Goal: Task Accomplishment & Management: Manage account settings

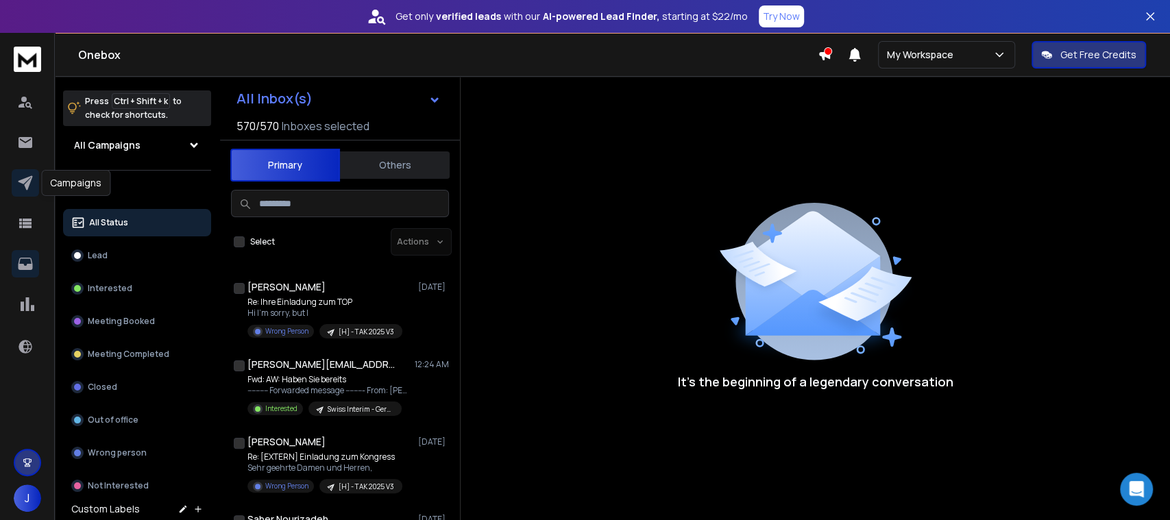
click at [25, 177] on icon at bounding box center [25, 183] width 16 height 16
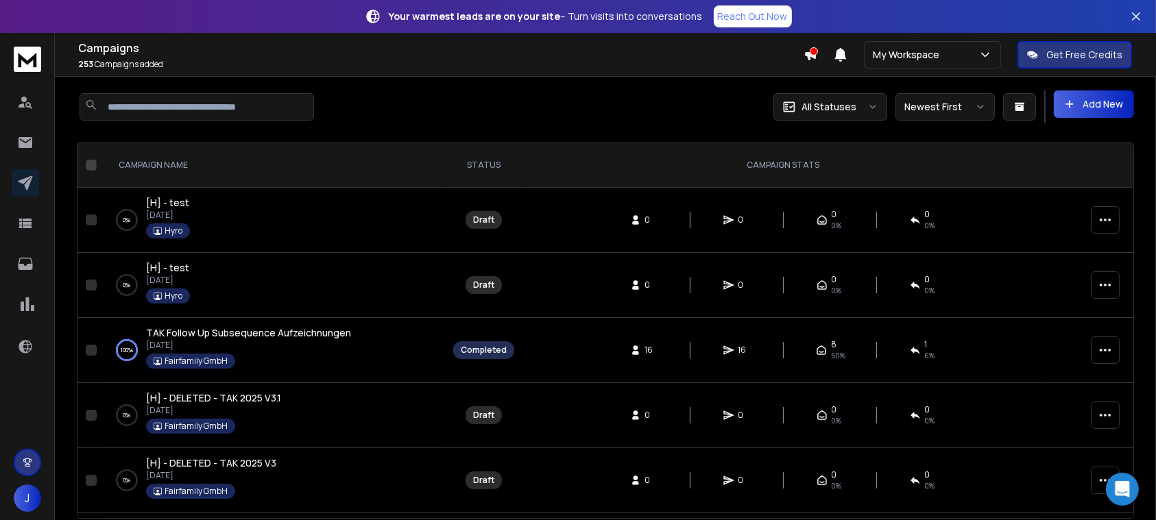
click at [208, 110] on input at bounding box center [197, 106] width 235 height 27
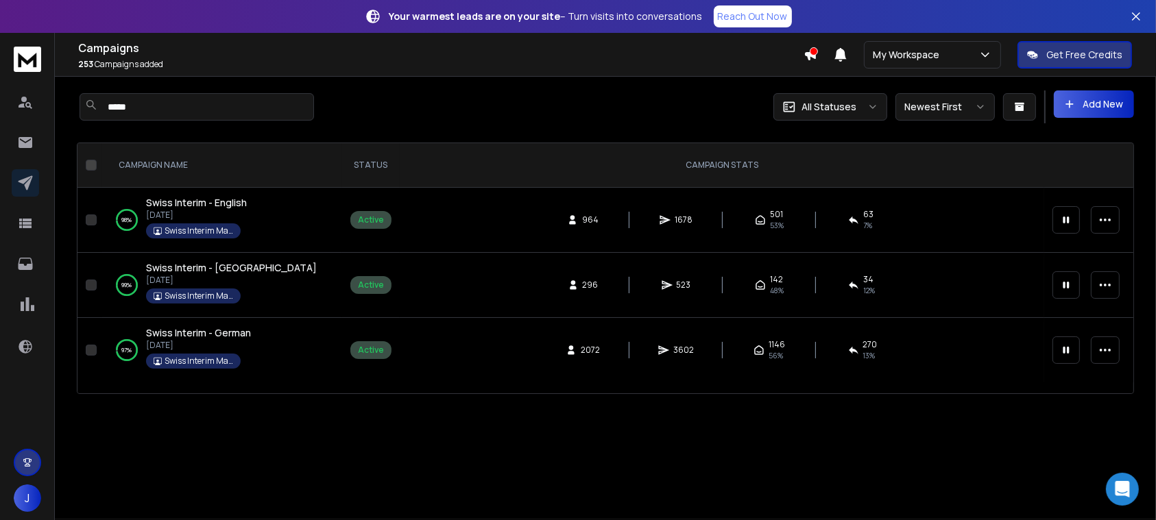
type input "*****"
click at [238, 331] on span "Swiss Interim - German" at bounding box center [198, 332] width 105 height 13
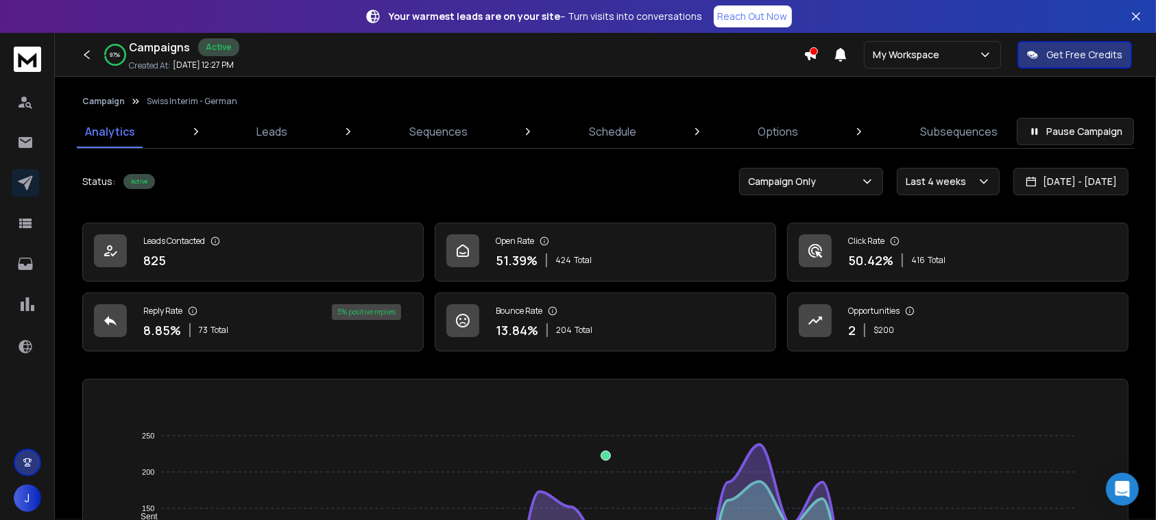
click at [274, 111] on div "Campaign Swiss Interim - German" at bounding box center [605, 102] width 1057 height 22
click at [273, 129] on p "Leads" at bounding box center [271, 131] width 31 height 16
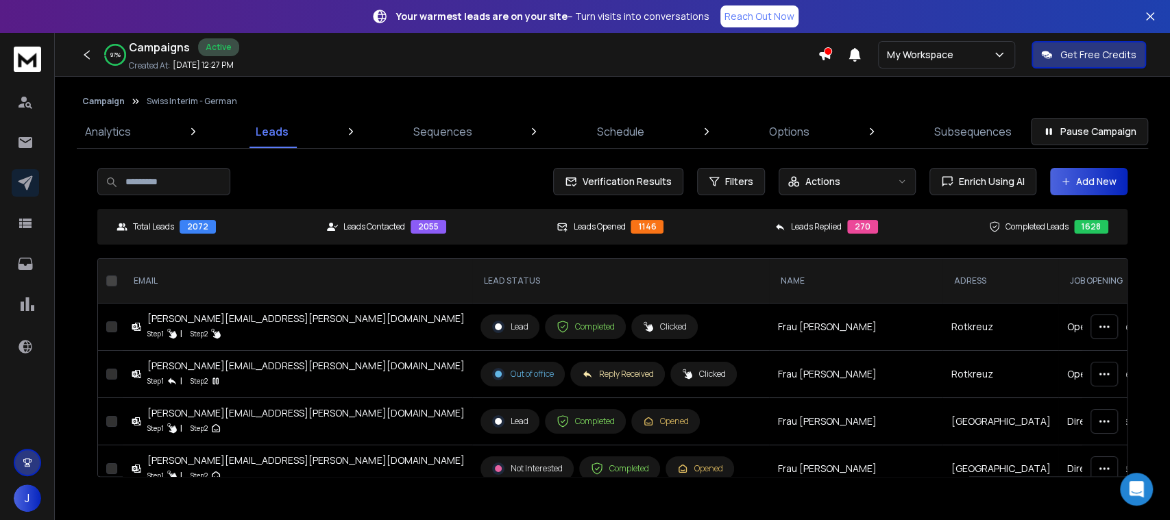
click at [1087, 191] on button "Add New" at bounding box center [1088, 181] width 77 height 27
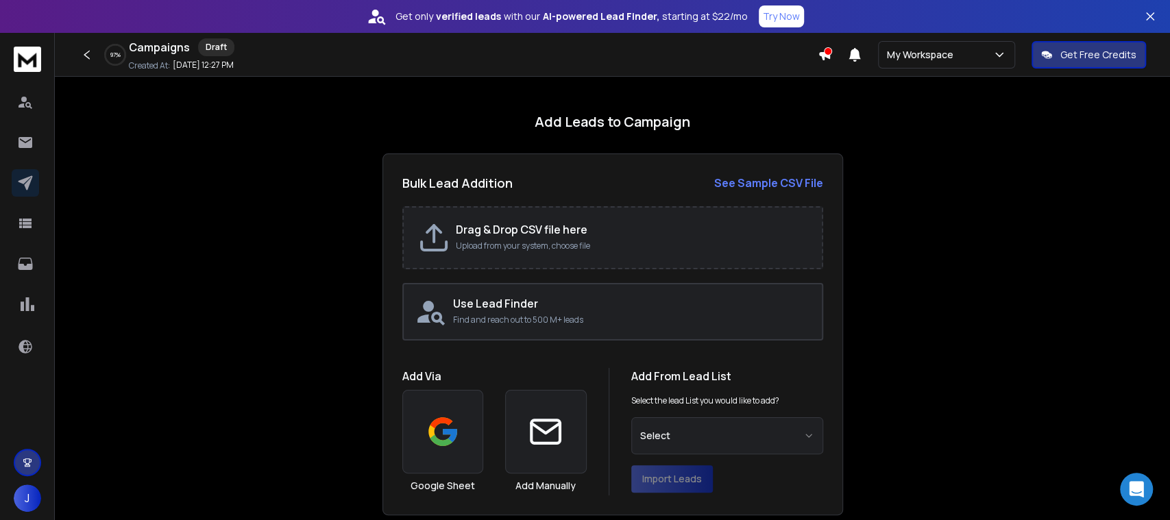
click at [507, 258] on div "Drag & Drop CSV file here Upload from your system, choose file" at bounding box center [612, 237] width 421 height 63
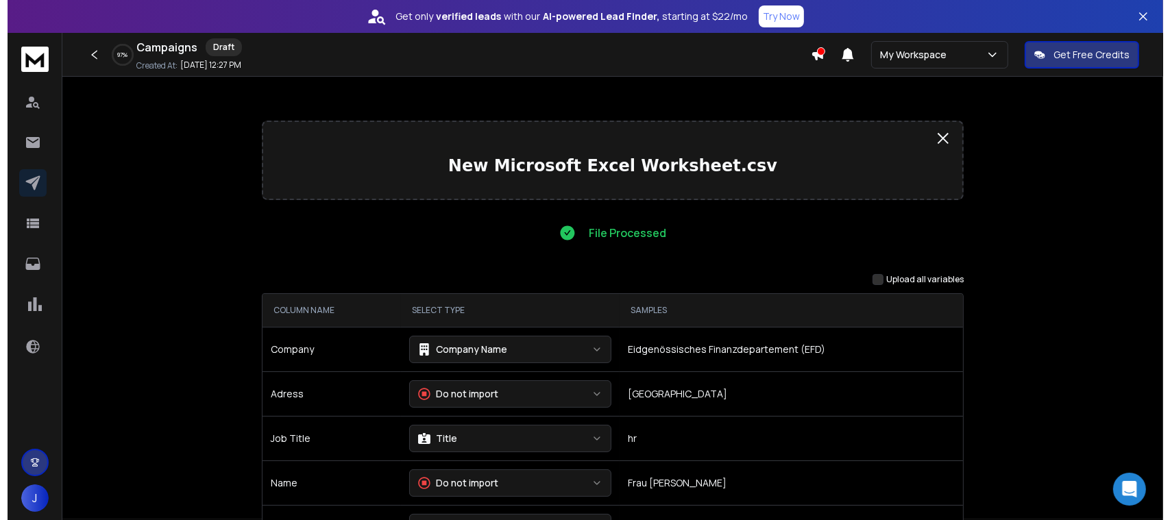
scroll to position [91, 0]
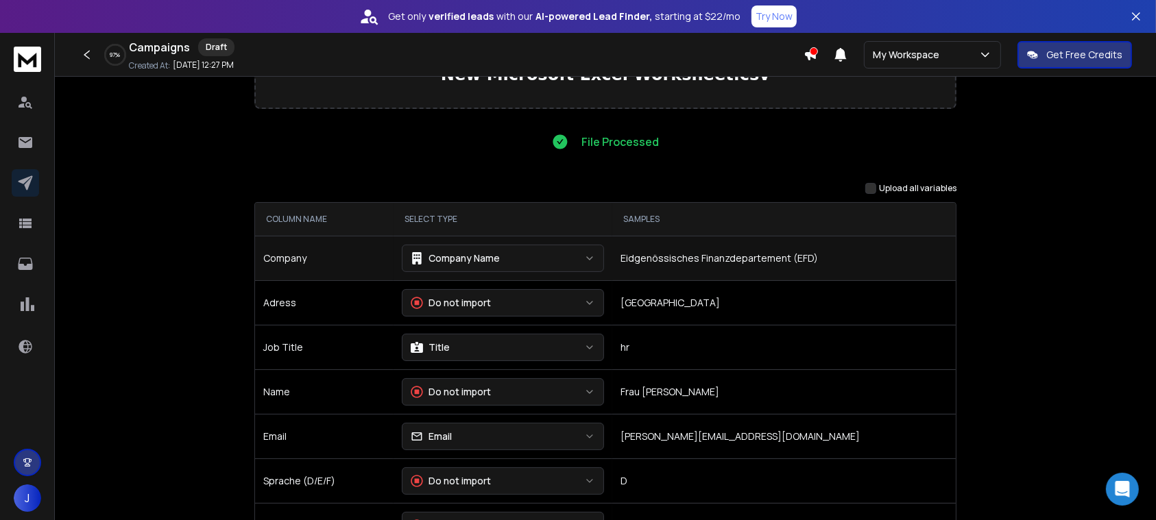
click at [470, 255] on div "Company Name" at bounding box center [455, 259] width 89 height 14
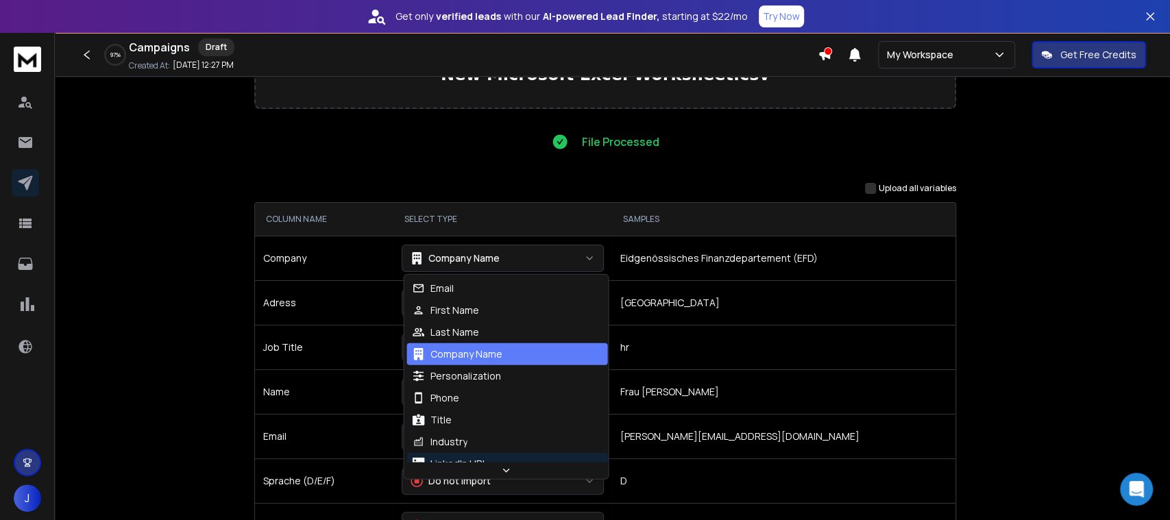
scroll to position [124, 0]
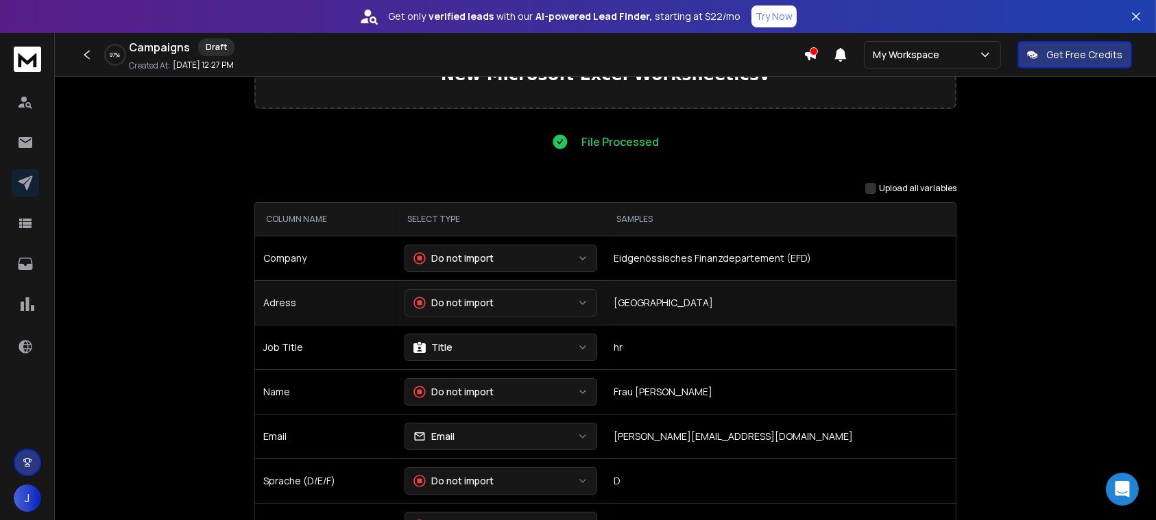
click at [468, 304] on div "Do not import" at bounding box center [453, 303] width 80 height 14
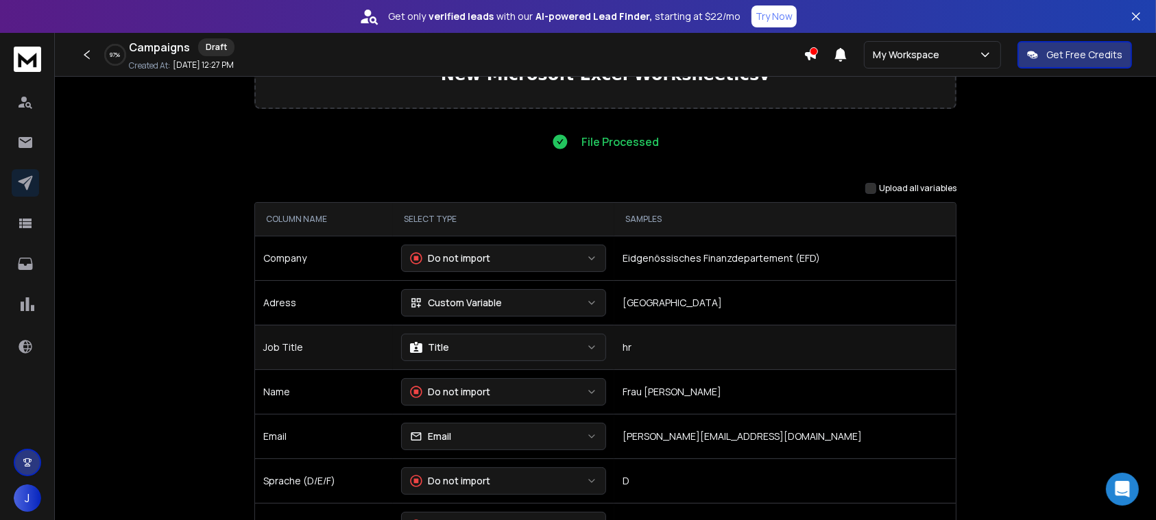
click at [477, 331] on td "Title" at bounding box center [504, 347] width 222 height 45
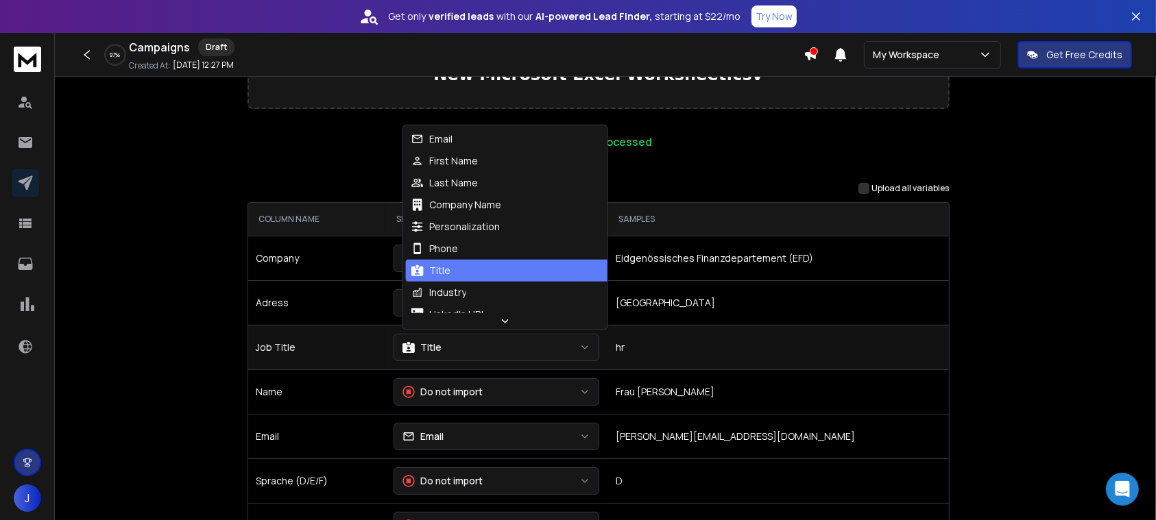
click at [475, 346] on button "Title" at bounding box center [497, 347] width 206 height 27
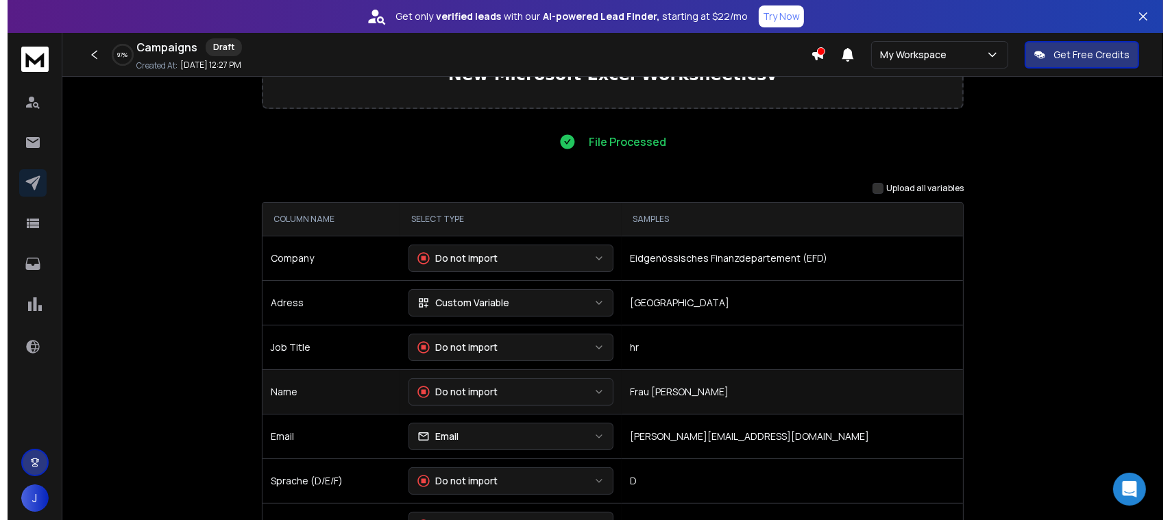
scroll to position [182, 0]
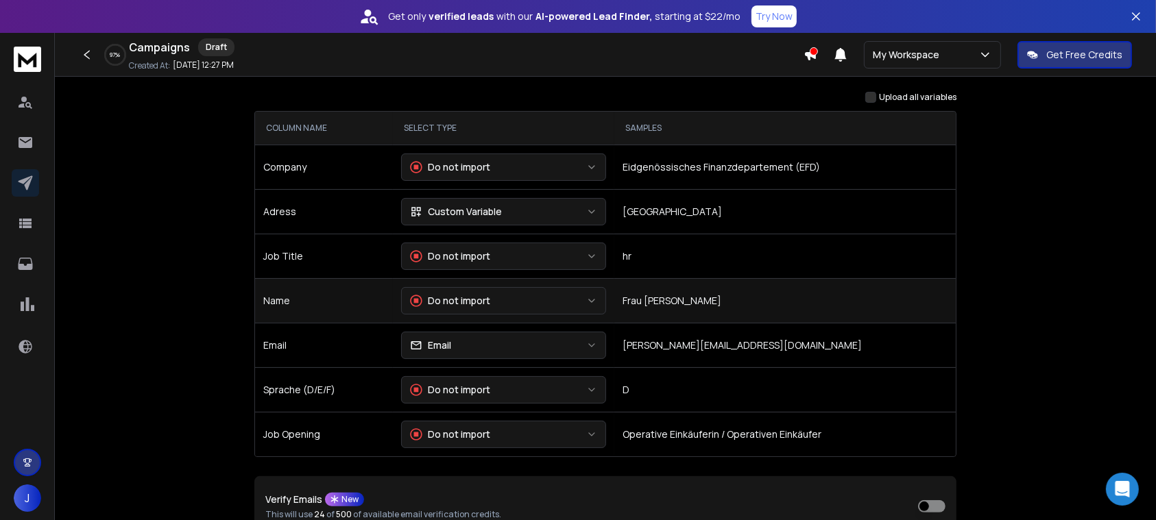
click at [460, 285] on td "Do not import" at bounding box center [504, 300] width 222 height 45
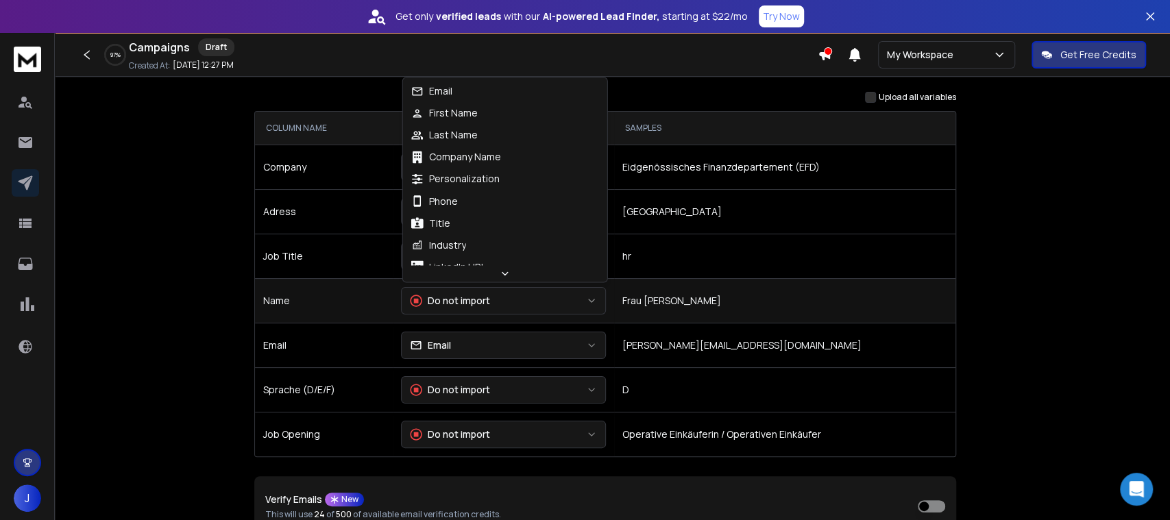
click at [459, 294] on div "Do not import" at bounding box center [450, 301] width 80 height 14
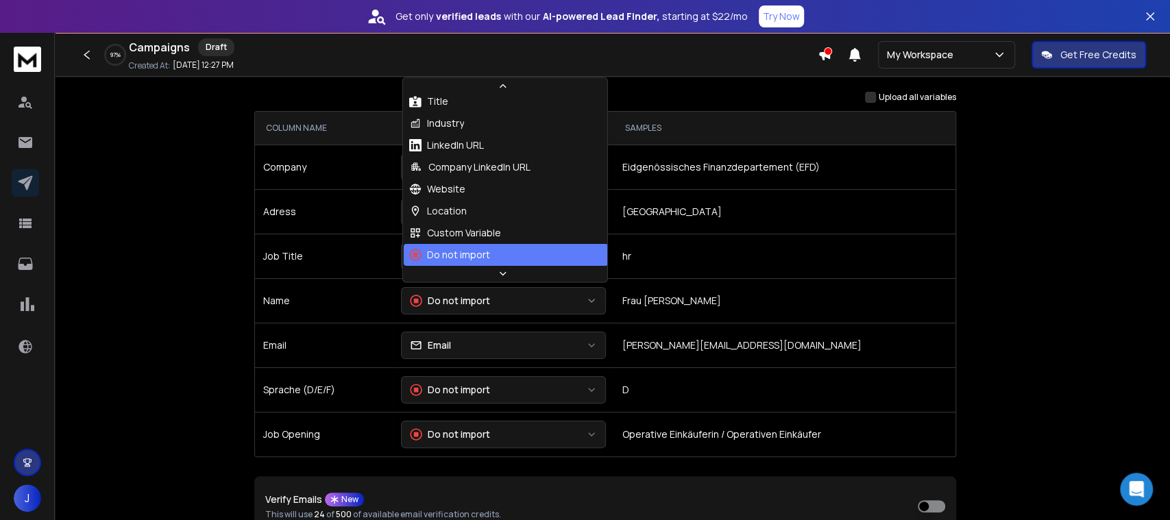
scroll to position [0, 0]
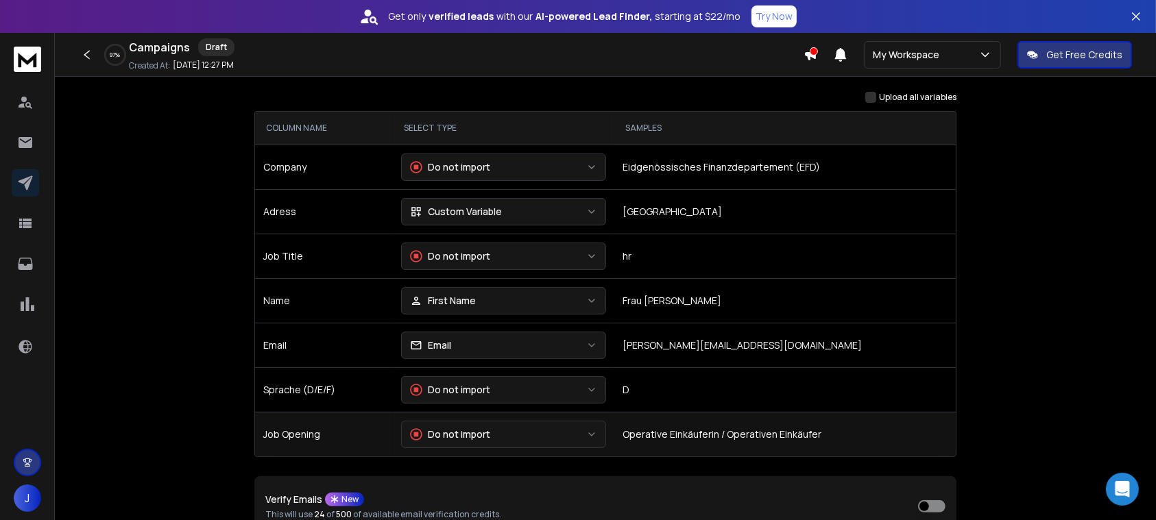
click at [459, 429] on div "Do not import" at bounding box center [450, 435] width 80 height 14
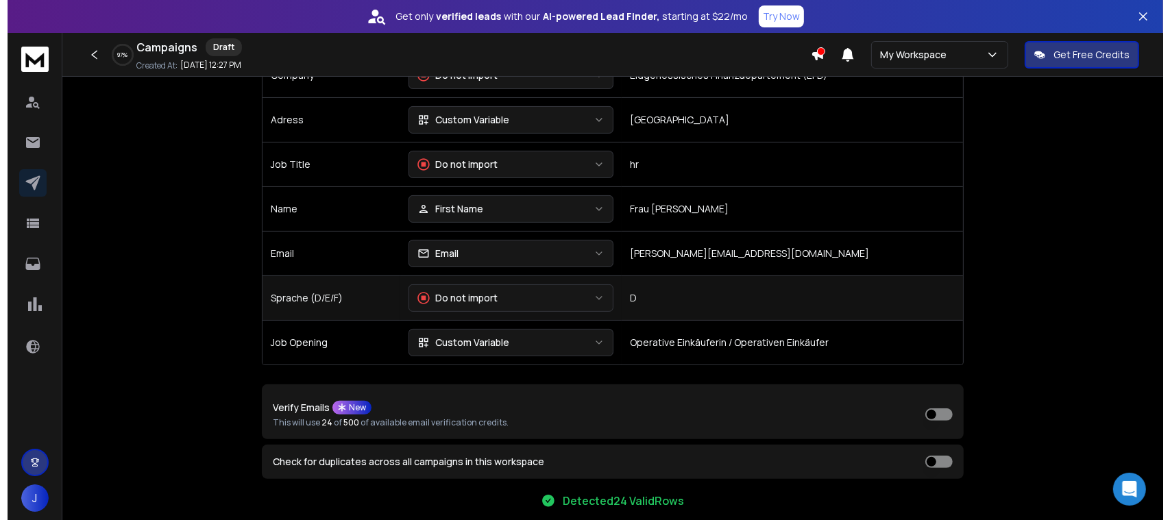
scroll to position [324, 0]
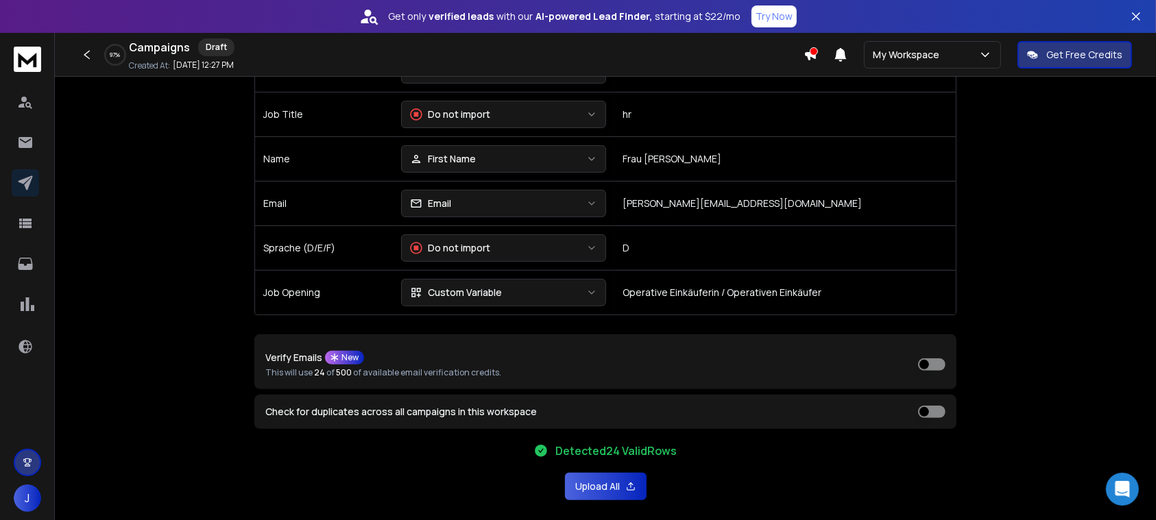
click at [605, 493] on button "Upload All" at bounding box center [606, 486] width 82 height 27
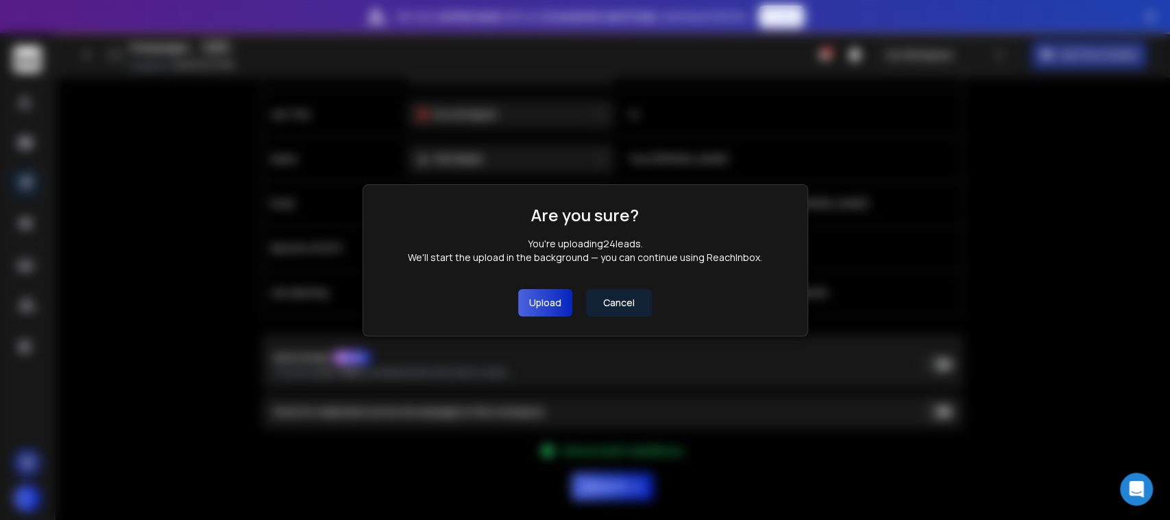
click at [541, 295] on button "Upload" at bounding box center [545, 302] width 54 height 27
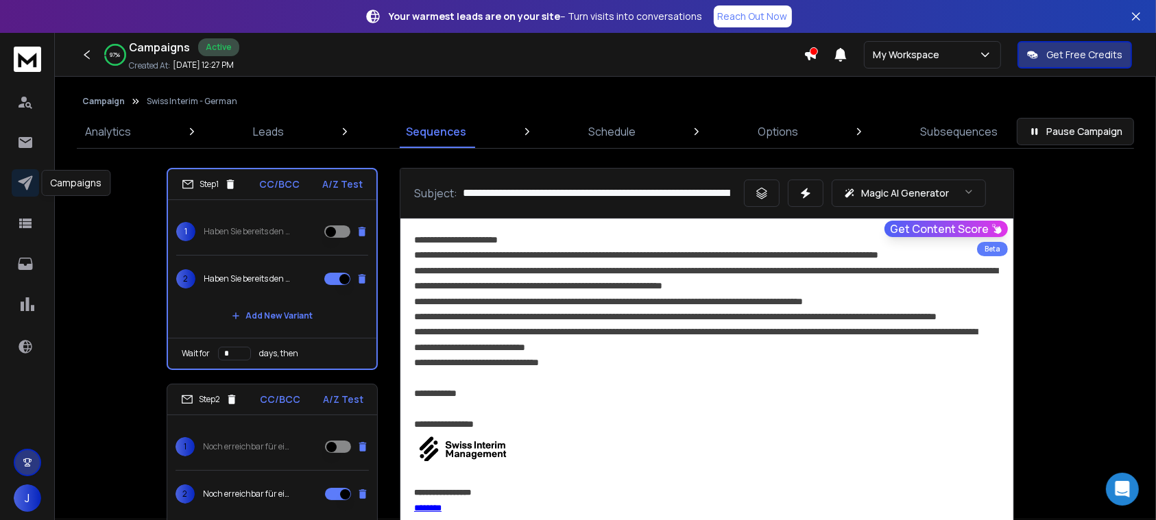
click at [23, 182] on icon at bounding box center [25, 183] width 14 height 14
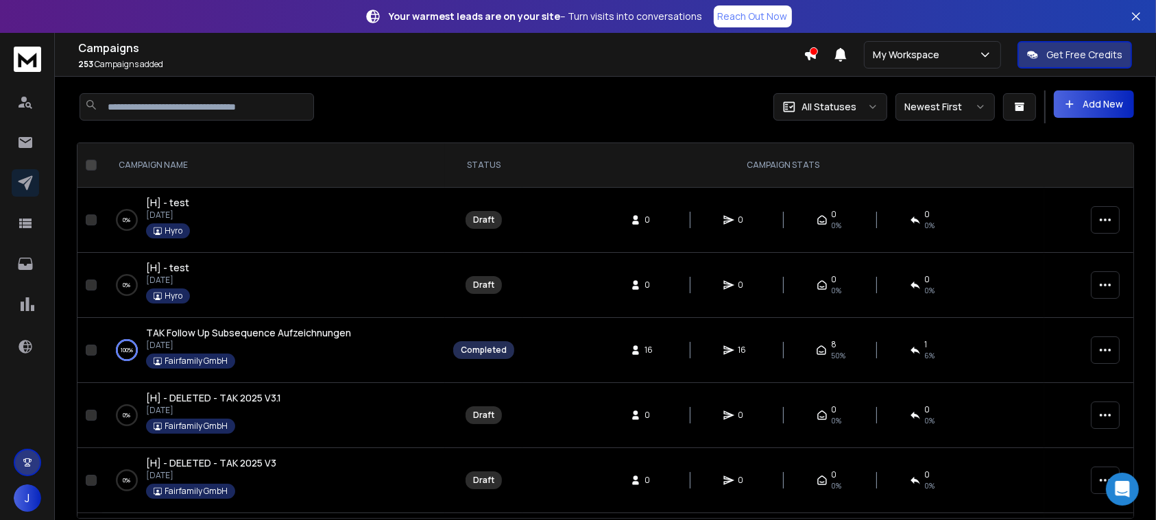
click at [215, 111] on input at bounding box center [197, 106] width 235 height 27
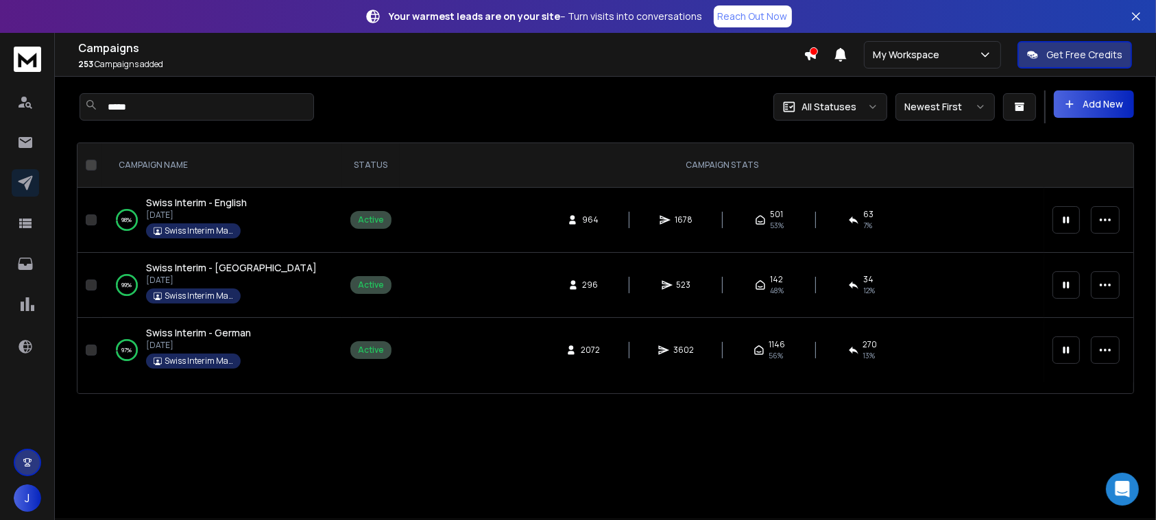
type input "*****"
click at [226, 224] on div "Swiss Interim Management" at bounding box center [193, 231] width 95 height 15
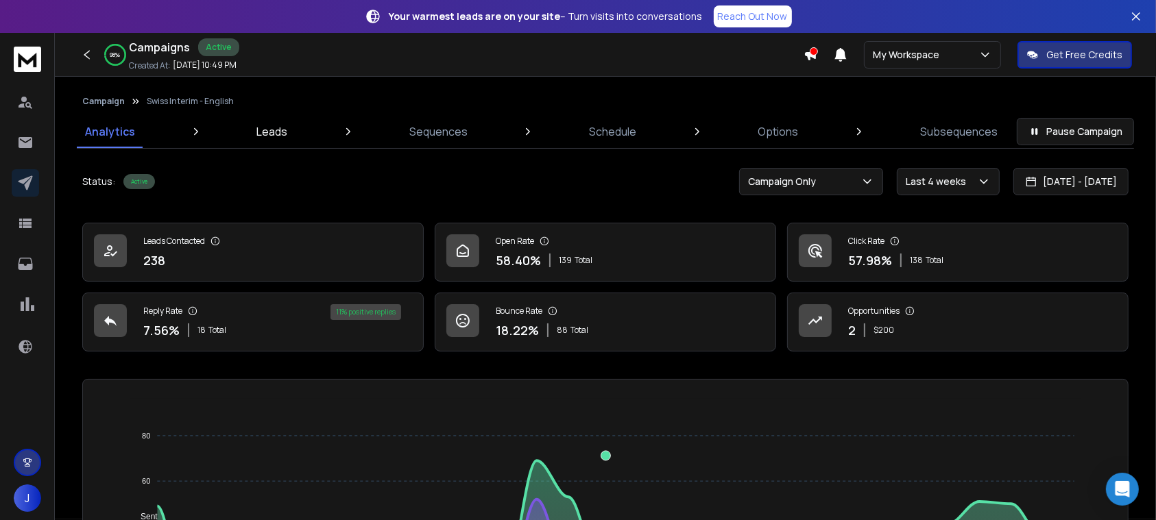
click at [273, 139] on p "Leads" at bounding box center [271, 131] width 31 height 16
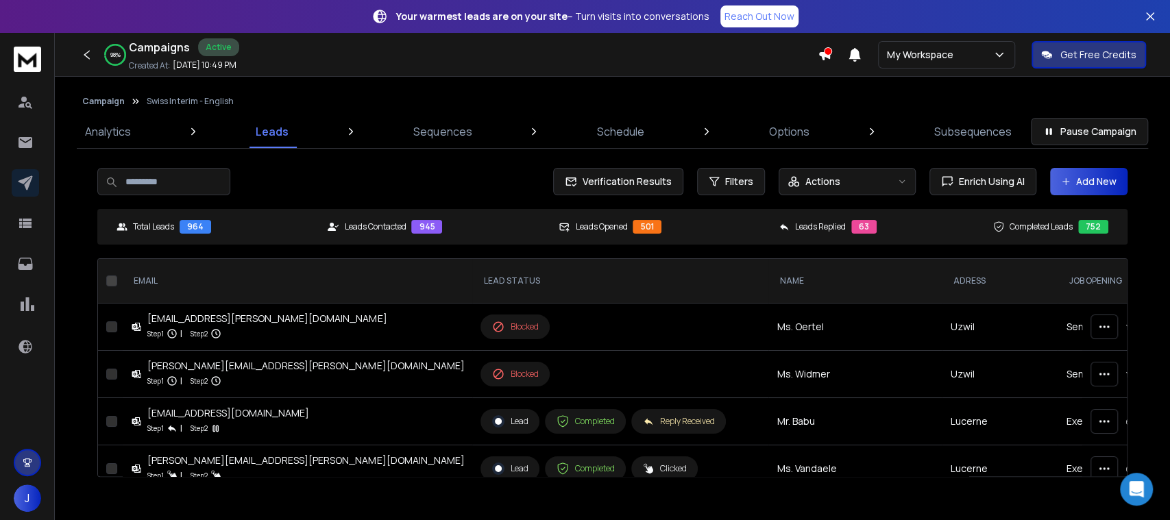
click at [1092, 194] on button "Add New" at bounding box center [1088, 181] width 77 height 27
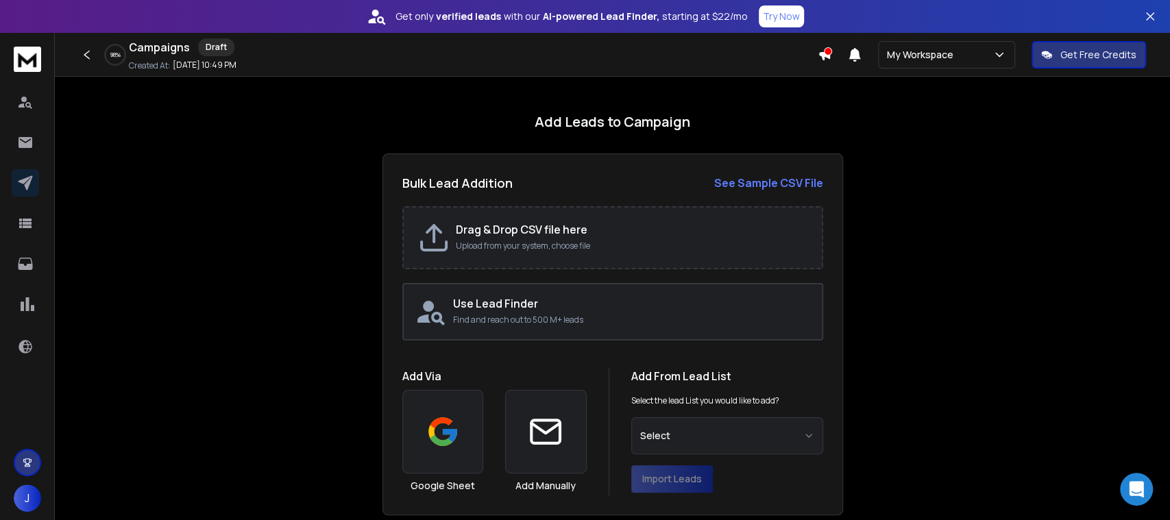
click at [544, 254] on div "Drag & Drop CSV file here Upload from your system, choose file" at bounding box center [612, 237] width 421 height 63
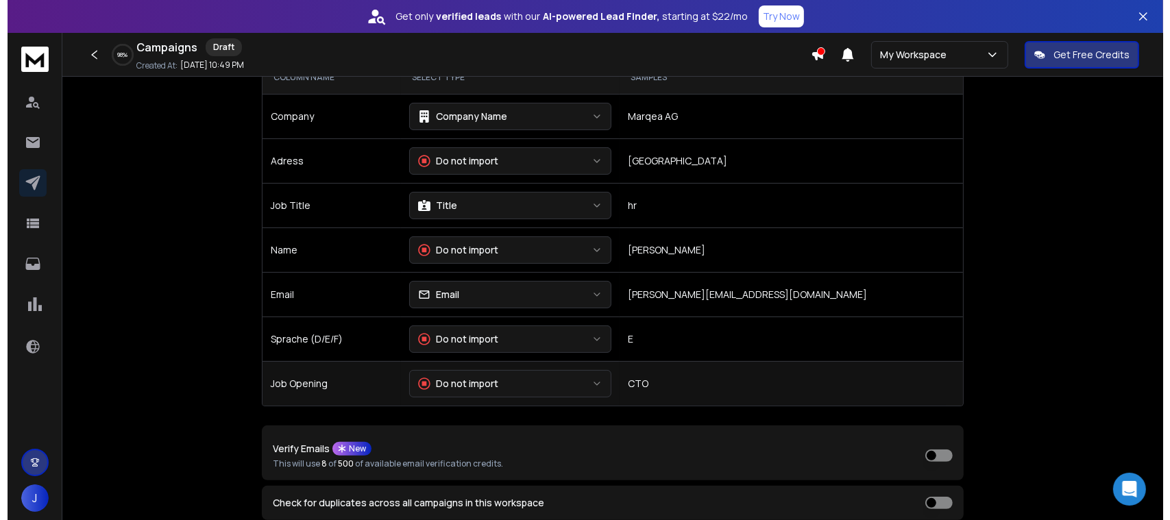
scroll to position [142, 0]
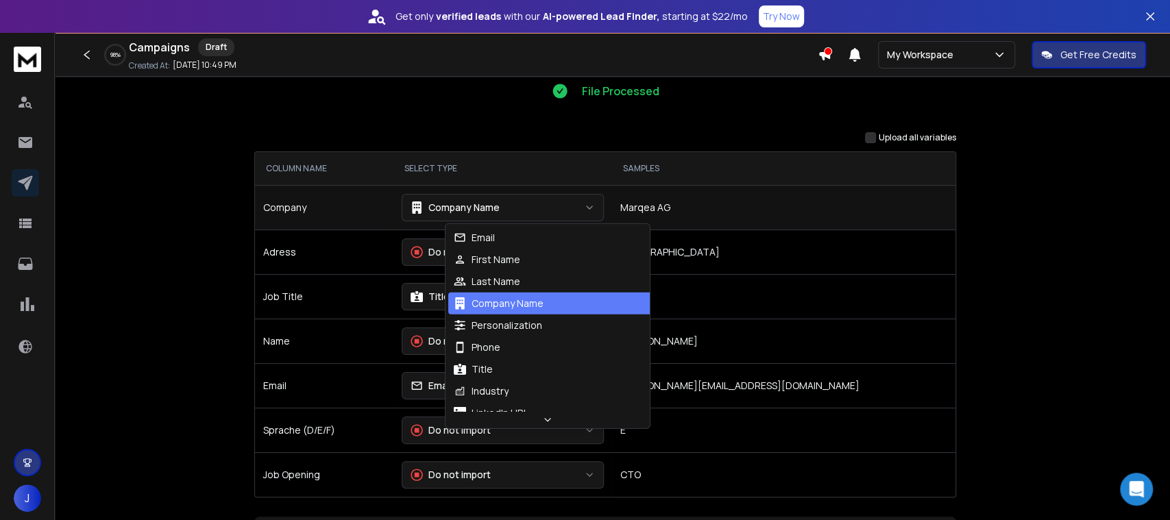
click at [554, 213] on button "Company Name" at bounding box center [503, 207] width 202 height 27
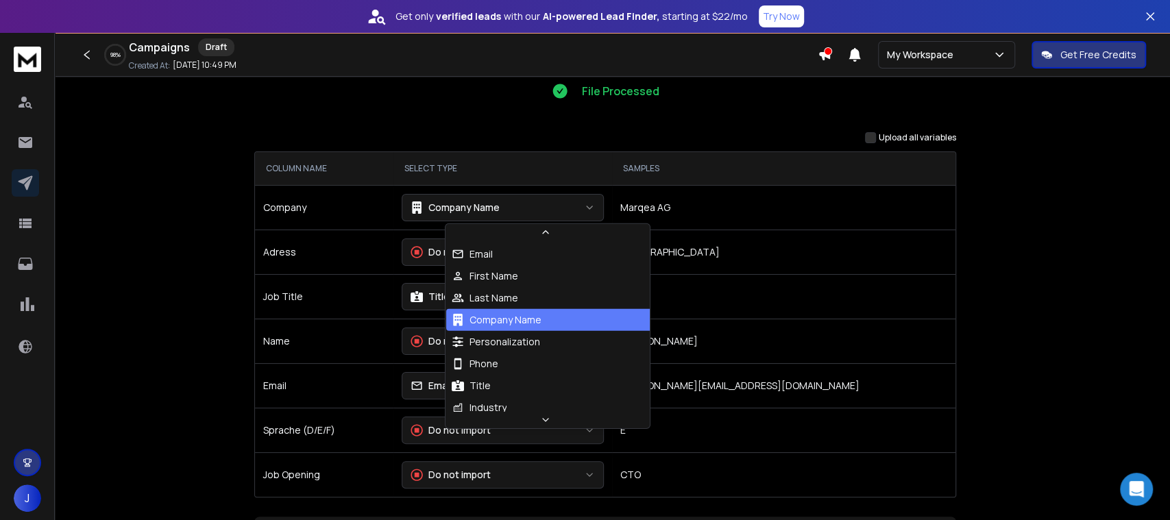
scroll to position [0, 3]
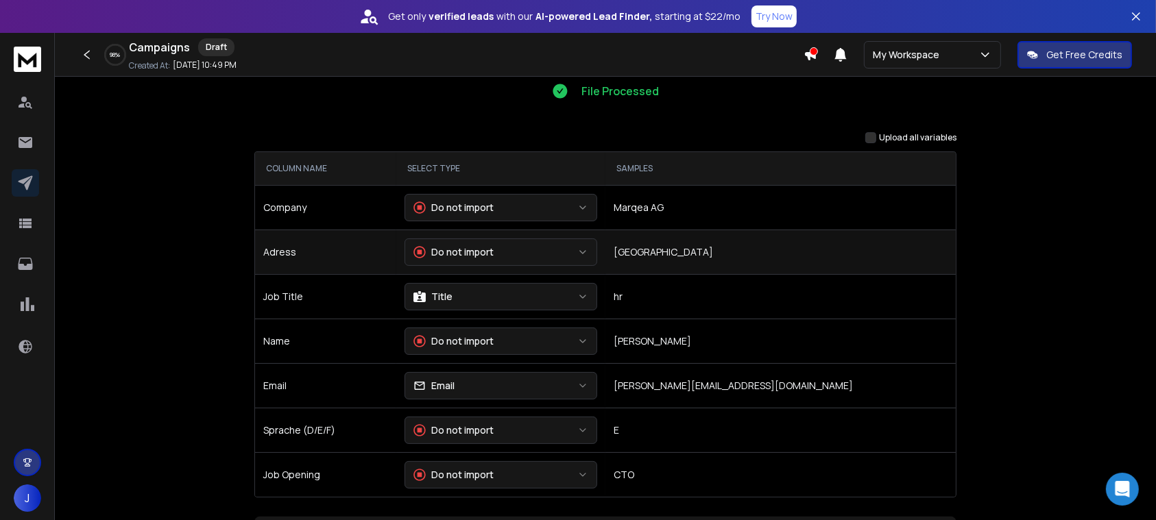
click at [494, 250] on div "Do not import" at bounding box center [453, 252] width 80 height 14
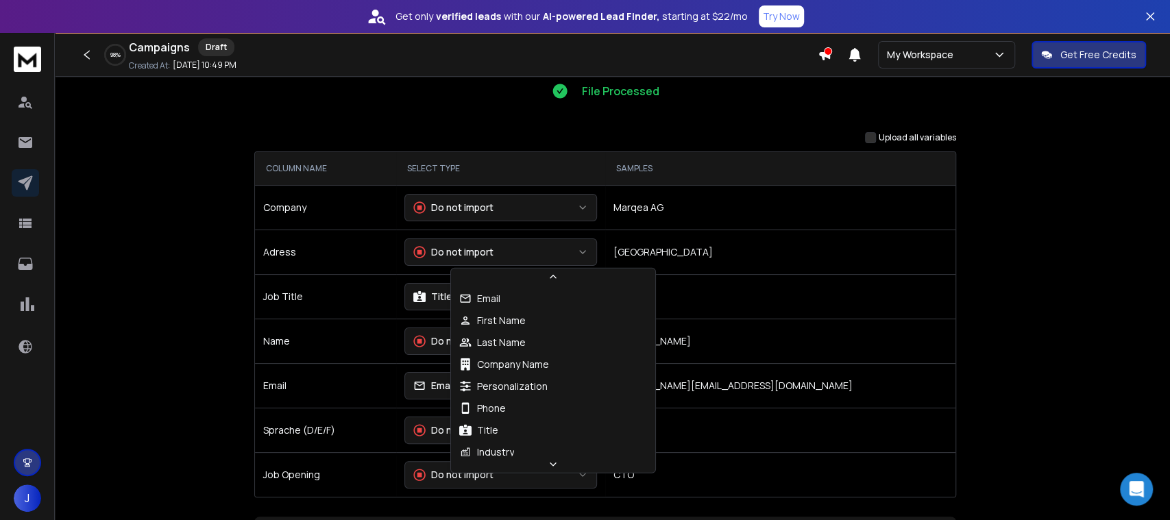
scroll to position [138, 0]
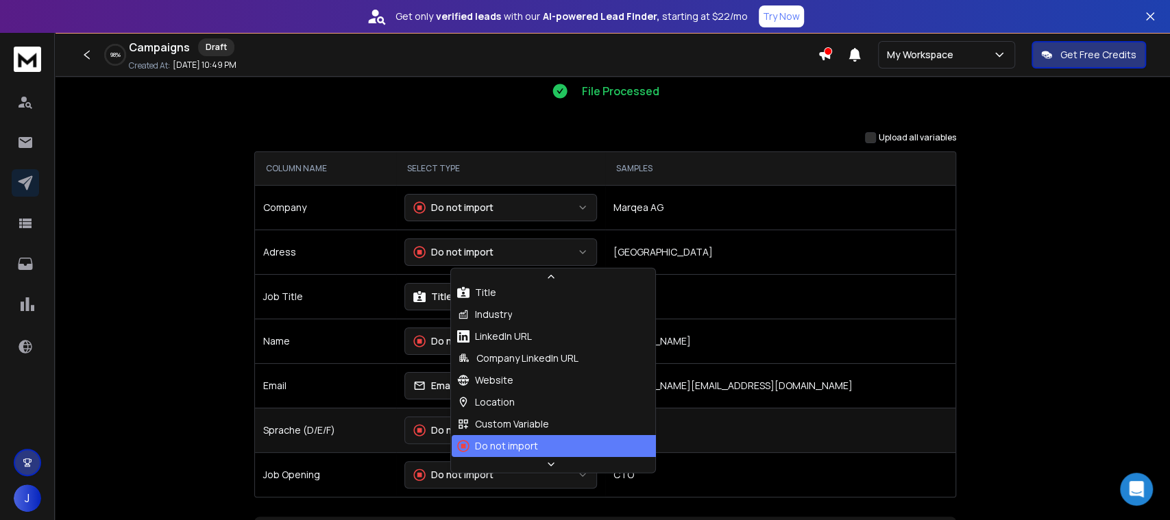
drag, startPoint x: 518, startPoint y: 423, endPoint x: 521, endPoint y: 413, distance: 10.8
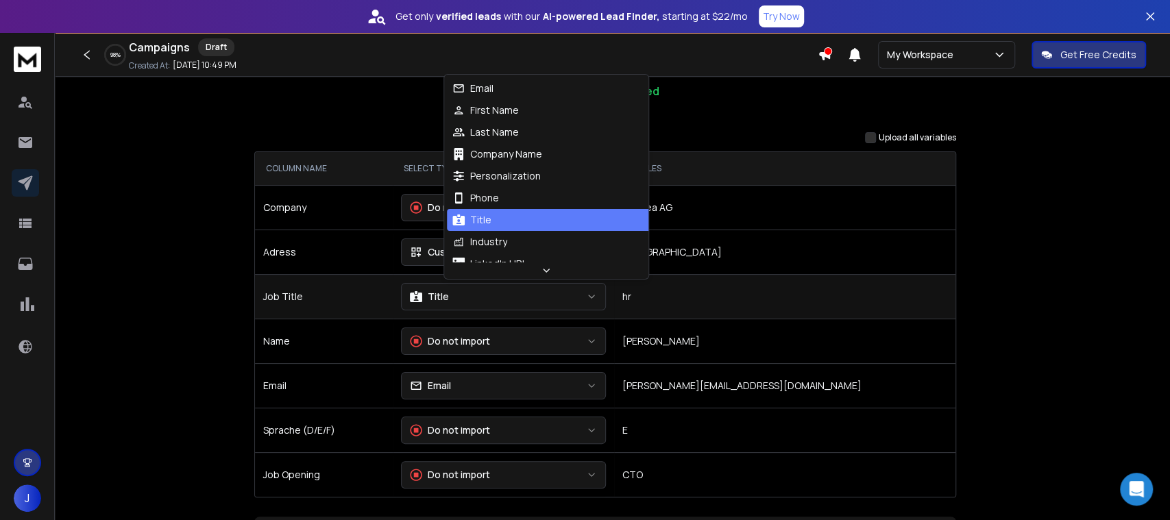
click at [532, 299] on button "Title" at bounding box center [504, 296] width 206 height 27
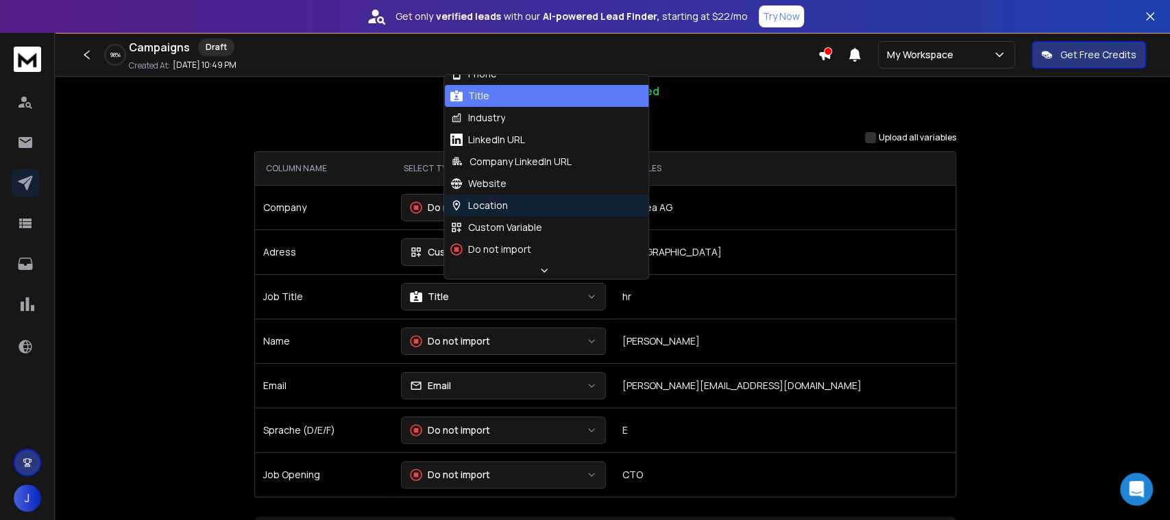
scroll to position [0, 3]
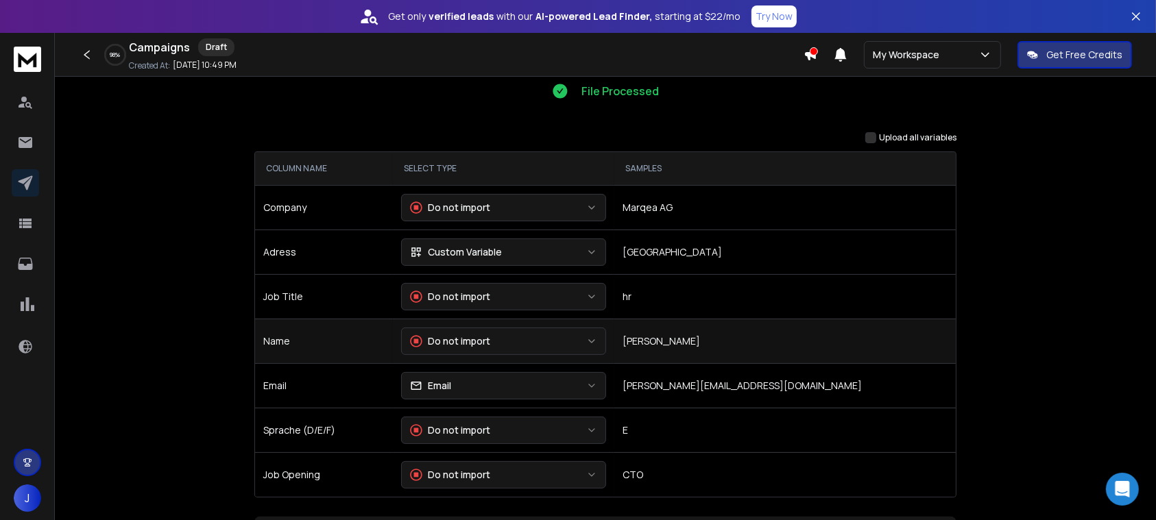
click at [490, 335] on div "Do not import" at bounding box center [450, 342] width 80 height 14
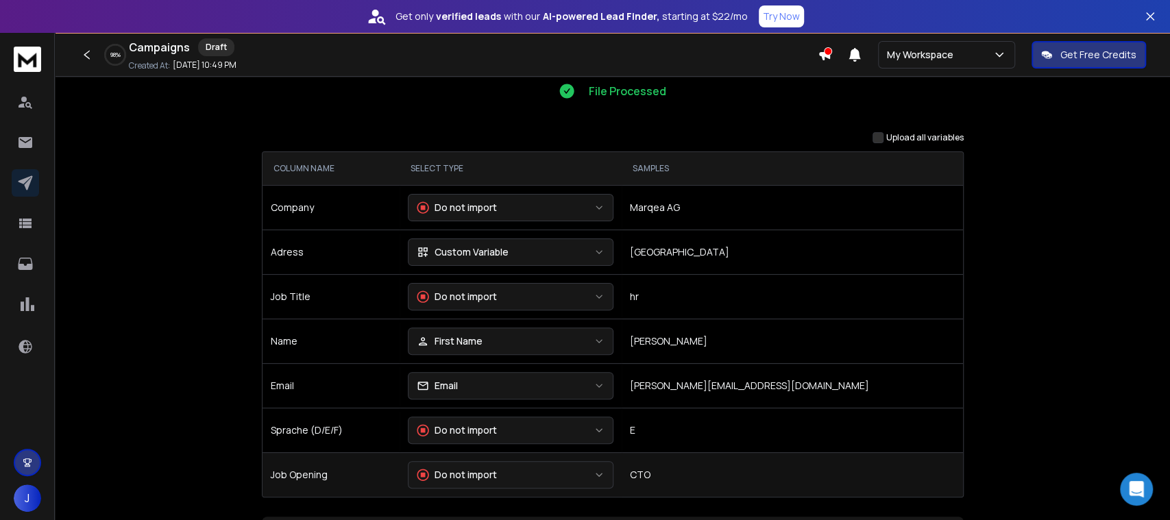
click at [521, 466] on button "Do not import" at bounding box center [511, 474] width 206 height 27
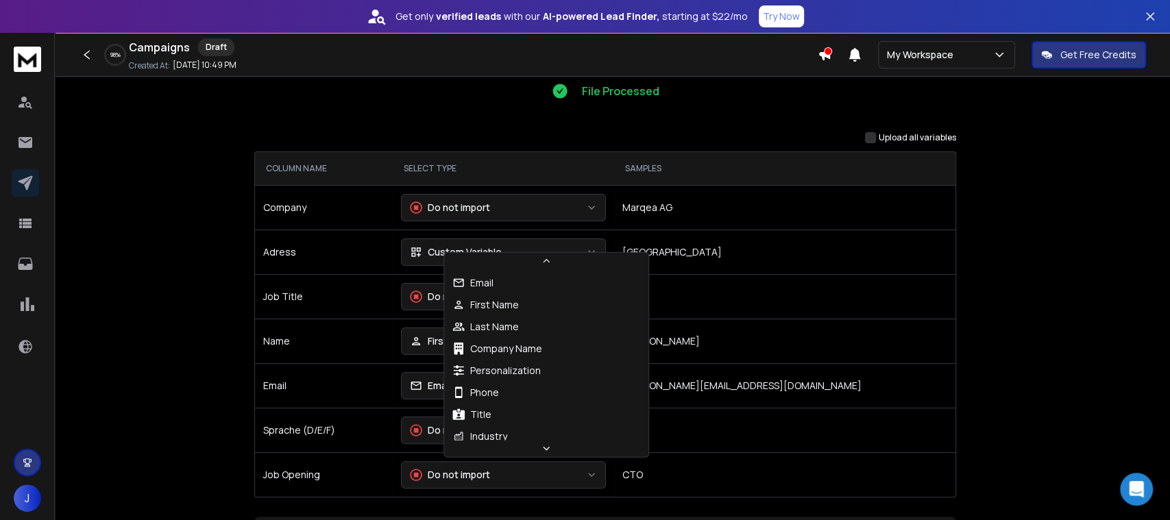
scroll to position [124, 0]
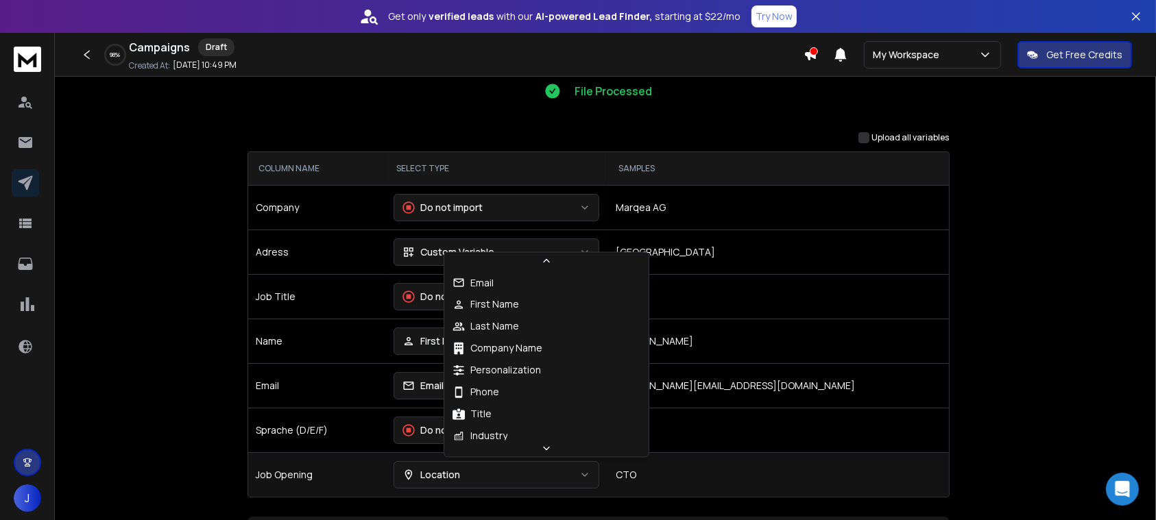
click at [460, 474] on div "Location" at bounding box center [431, 475] width 58 height 14
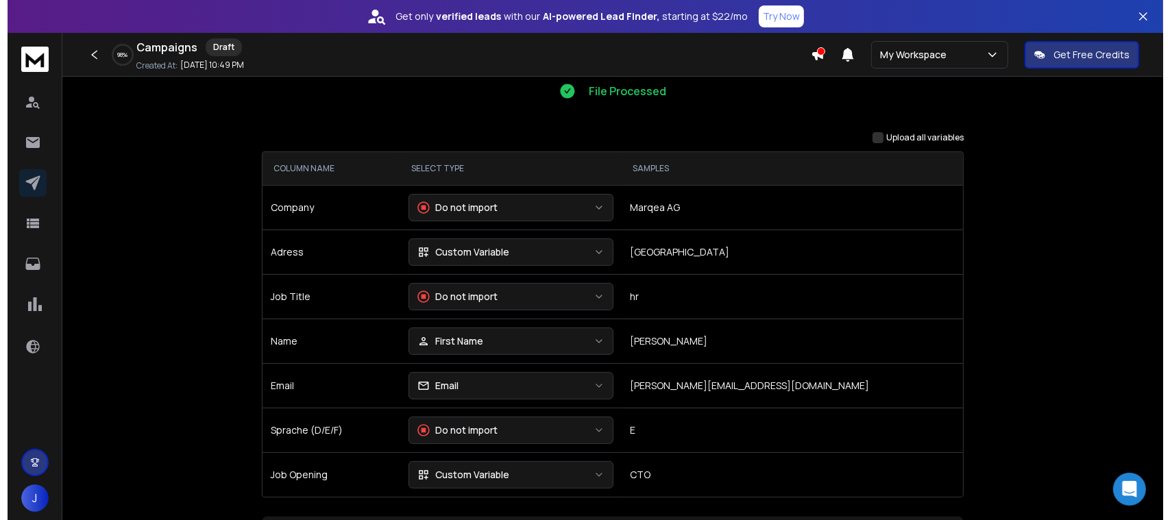
scroll to position [324, 0]
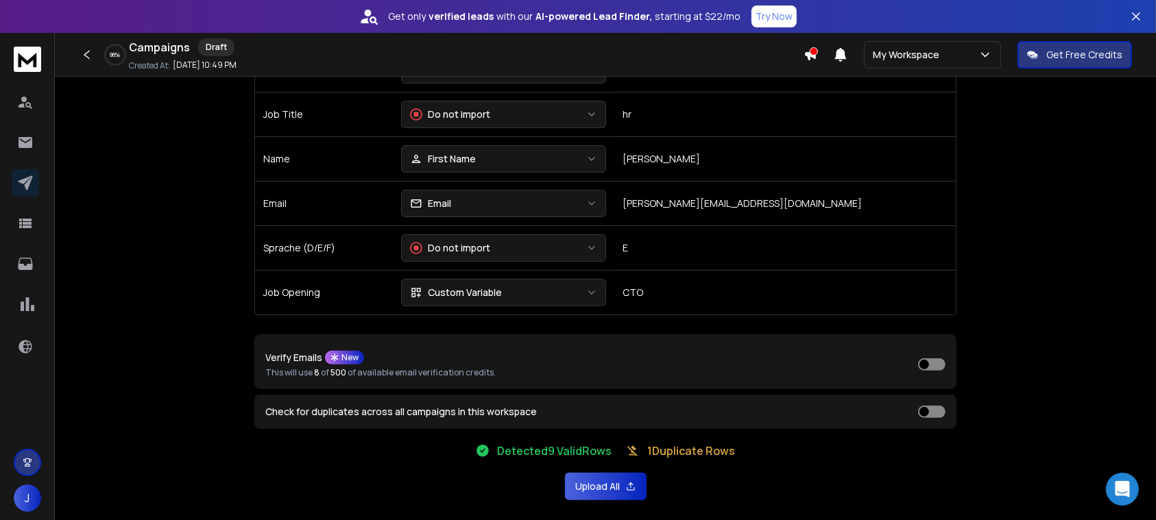
click at [618, 489] on button "Upload All" at bounding box center [606, 486] width 82 height 27
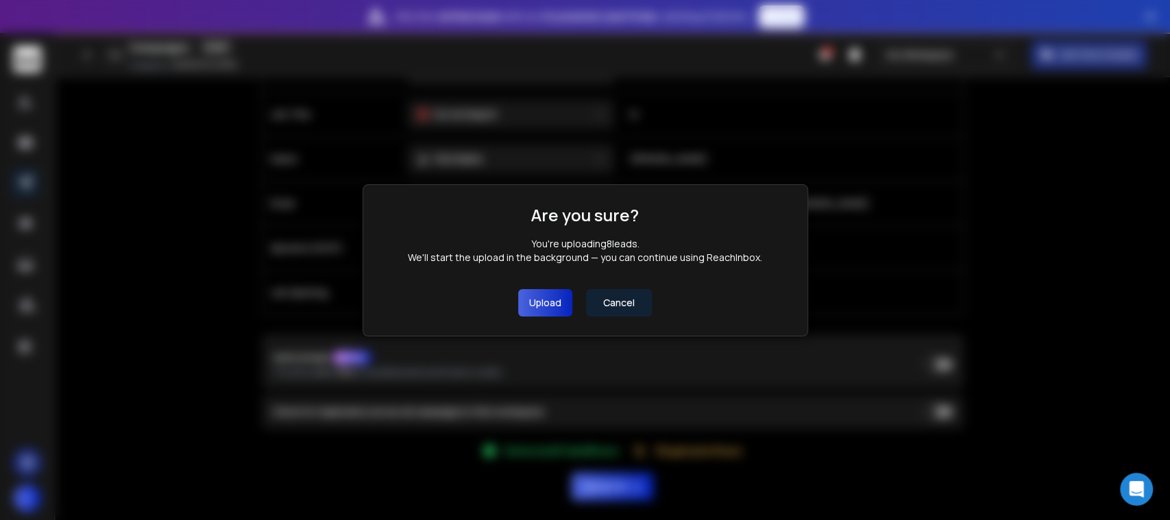
click at [570, 303] on button "Upload" at bounding box center [545, 302] width 54 height 27
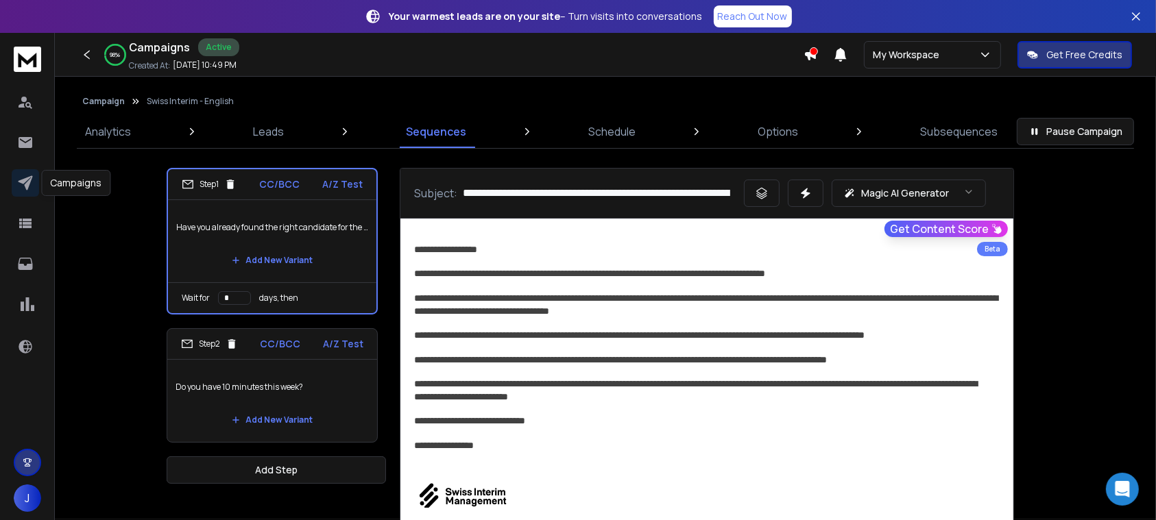
click at [34, 190] on link at bounding box center [25, 182] width 27 height 27
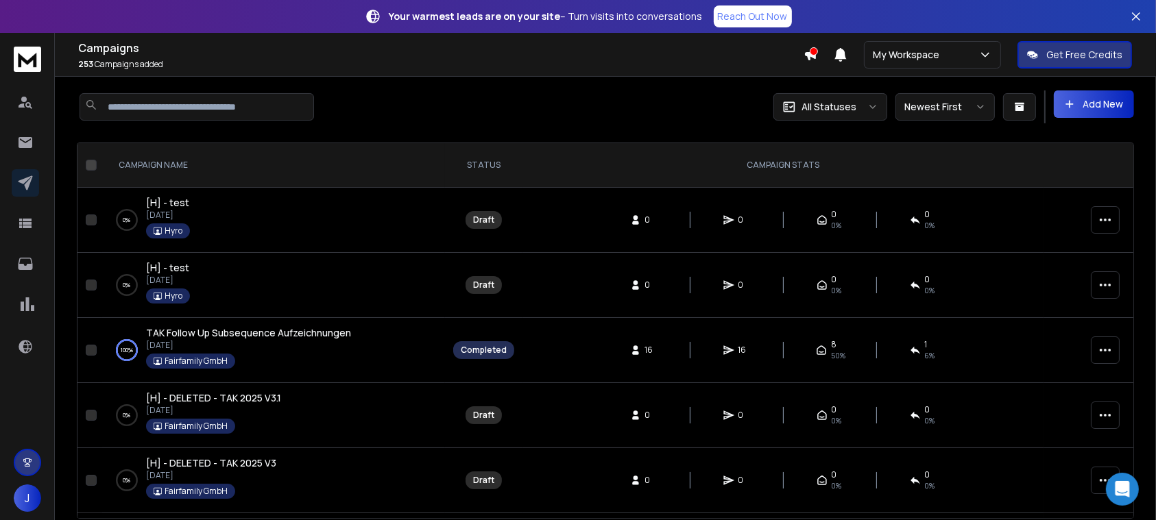
click at [228, 112] on input at bounding box center [197, 106] width 235 height 27
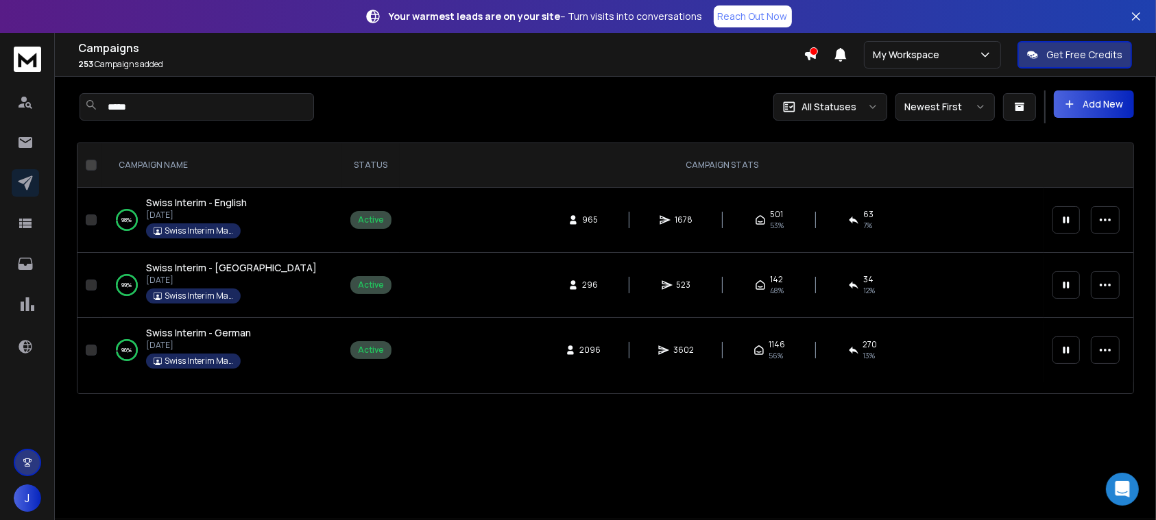
type input "*****"
click at [236, 279] on p "4 months ago" at bounding box center [231, 280] width 171 height 11
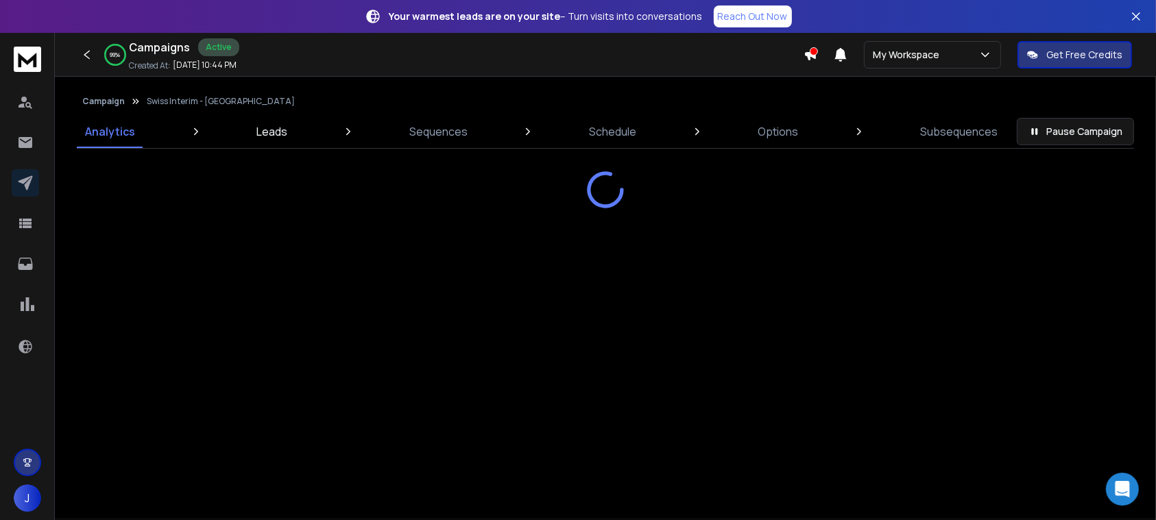
click at [277, 124] on p "Leads" at bounding box center [271, 131] width 31 height 16
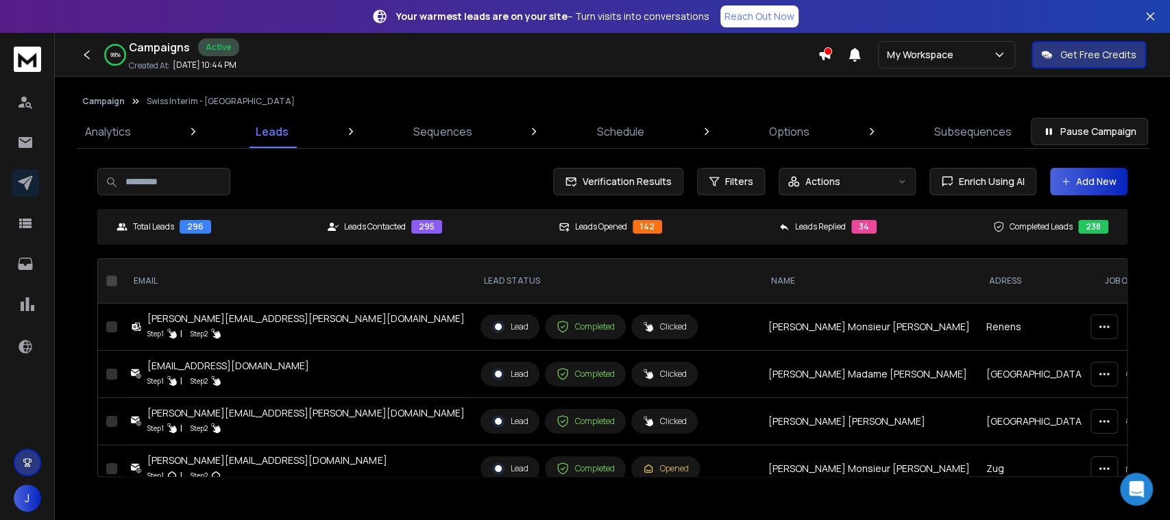
click at [1098, 188] on button "Add New" at bounding box center [1088, 181] width 77 height 27
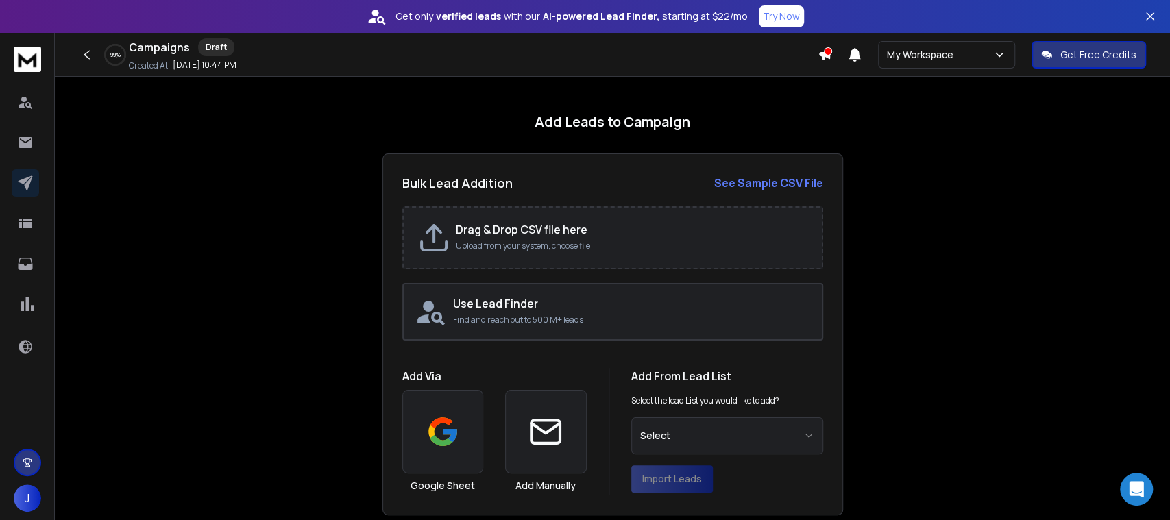
click at [536, 248] on p "Upload from your system, choose file" at bounding box center [632, 246] width 352 height 11
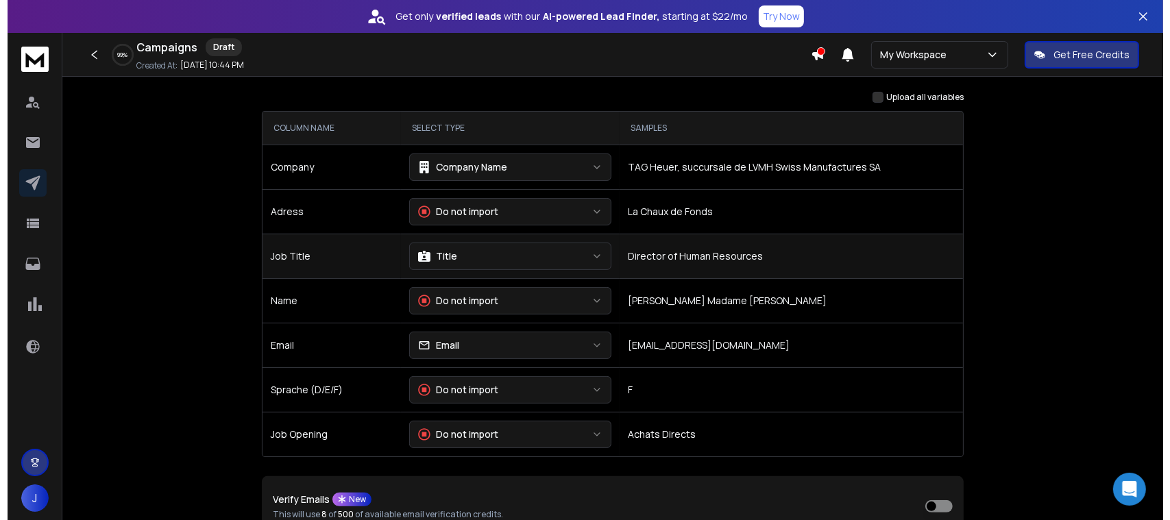
scroll to position [274, 0]
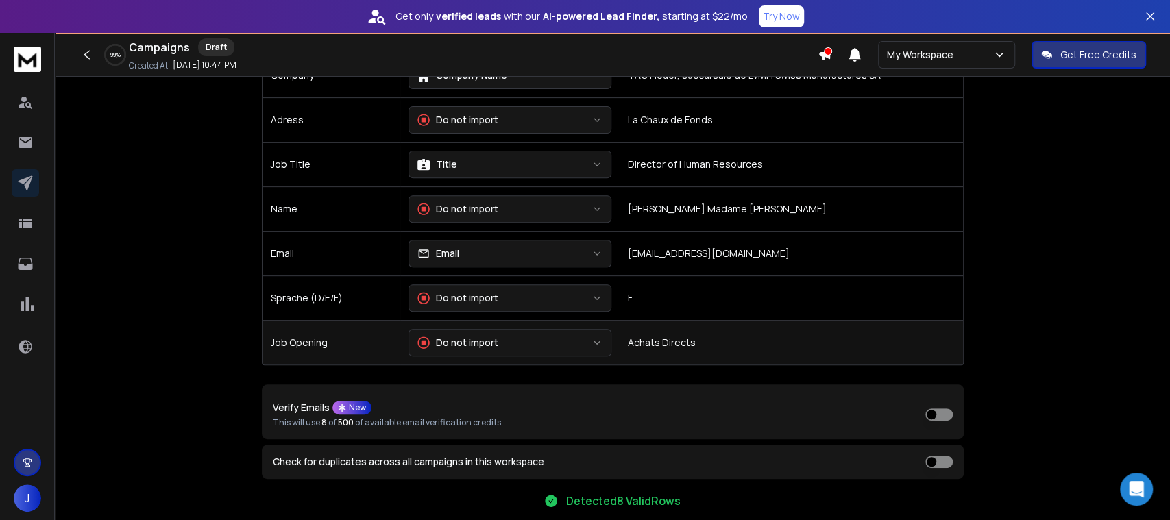
click at [439, 339] on div "Do not import" at bounding box center [458, 343] width 80 height 14
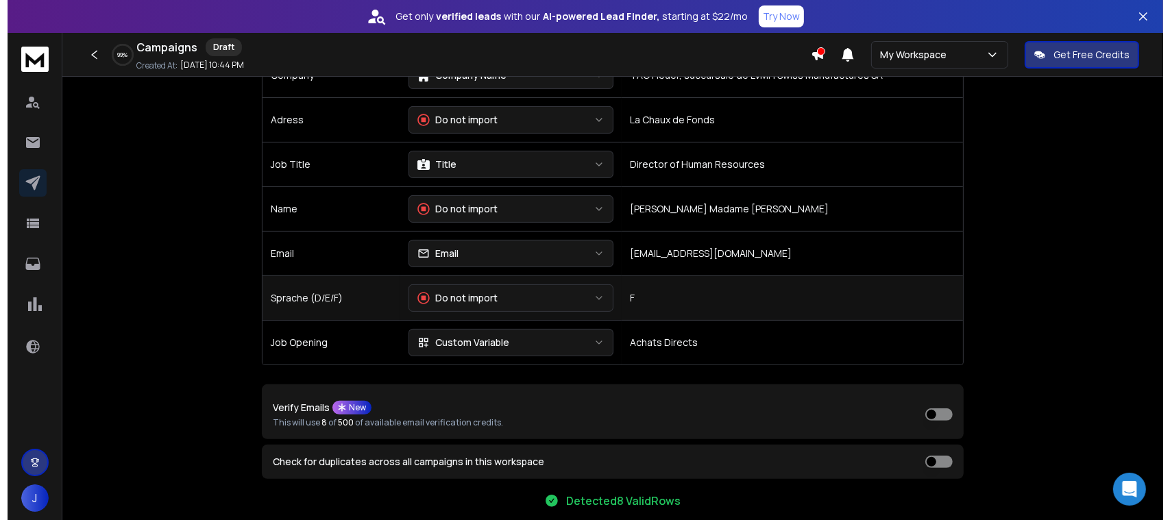
scroll to position [182, 0]
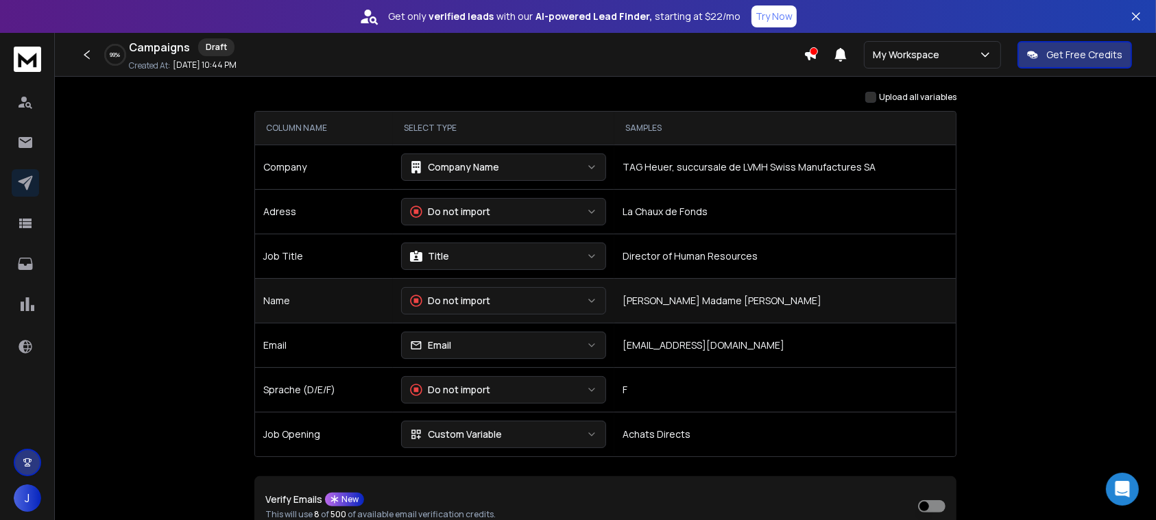
click at [488, 302] on button "Do not import" at bounding box center [504, 300] width 206 height 27
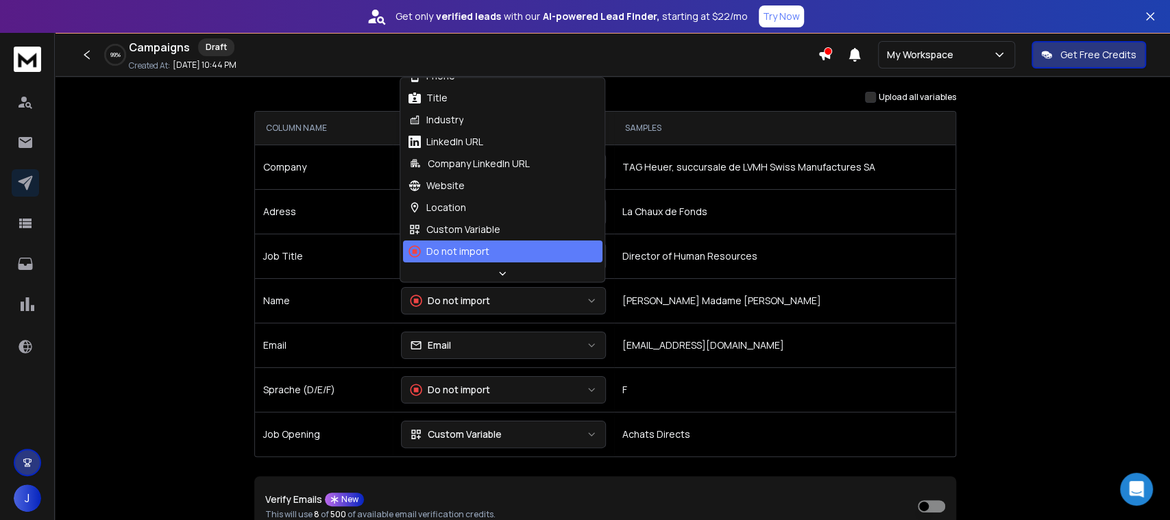
scroll to position [0, 0]
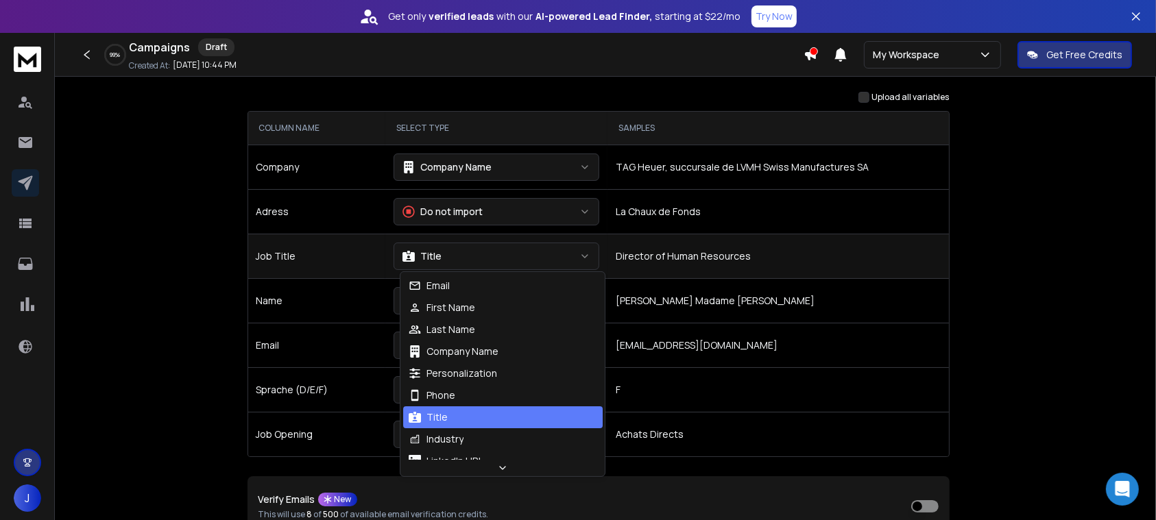
click at [466, 255] on button "Title" at bounding box center [497, 256] width 206 height 27
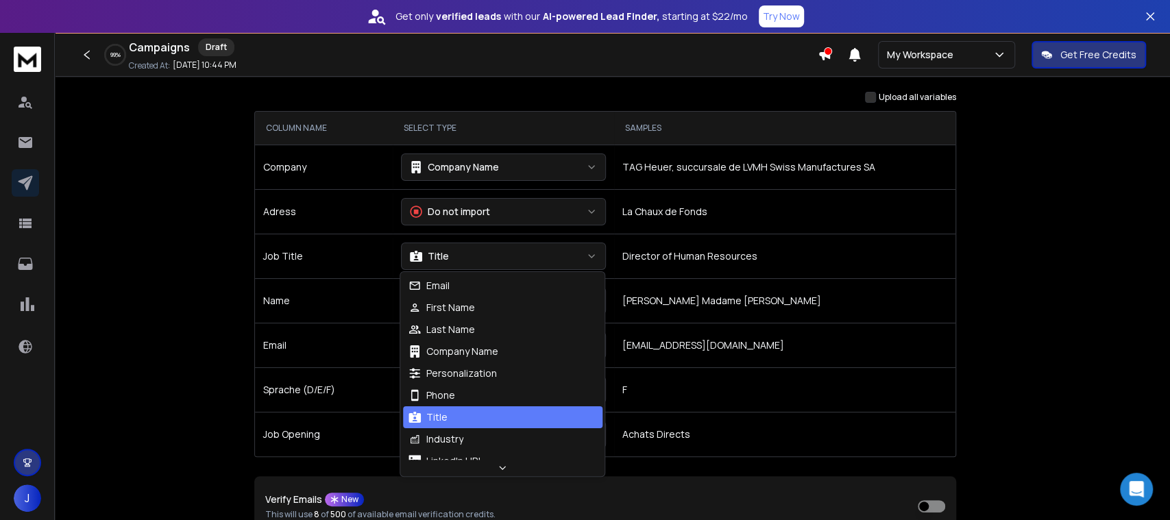
scroll to position [124, 0]
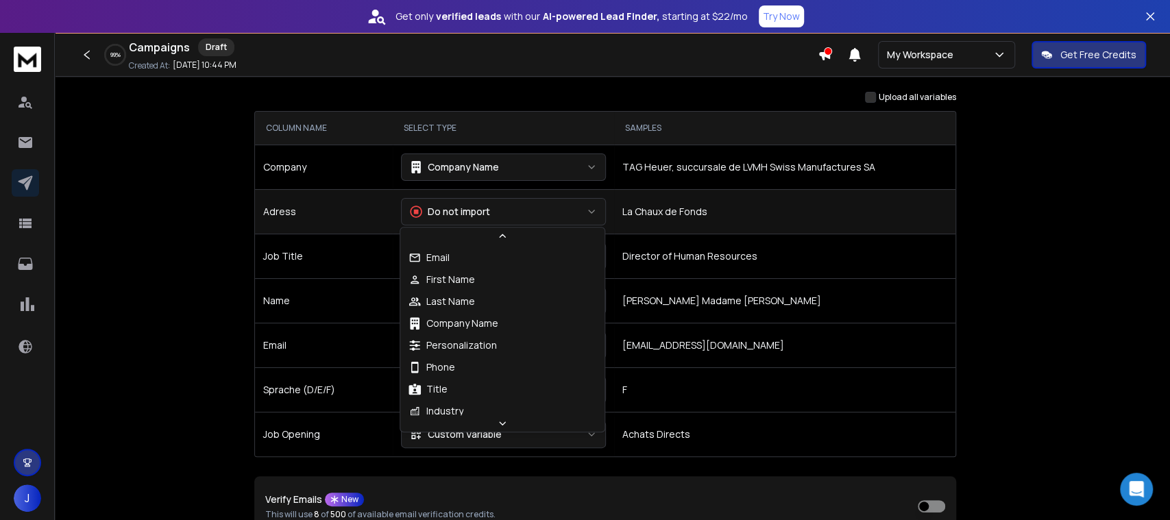
click at [483, 208] on div "Do not import" at bounding box center [450, 212] width 80 height 14
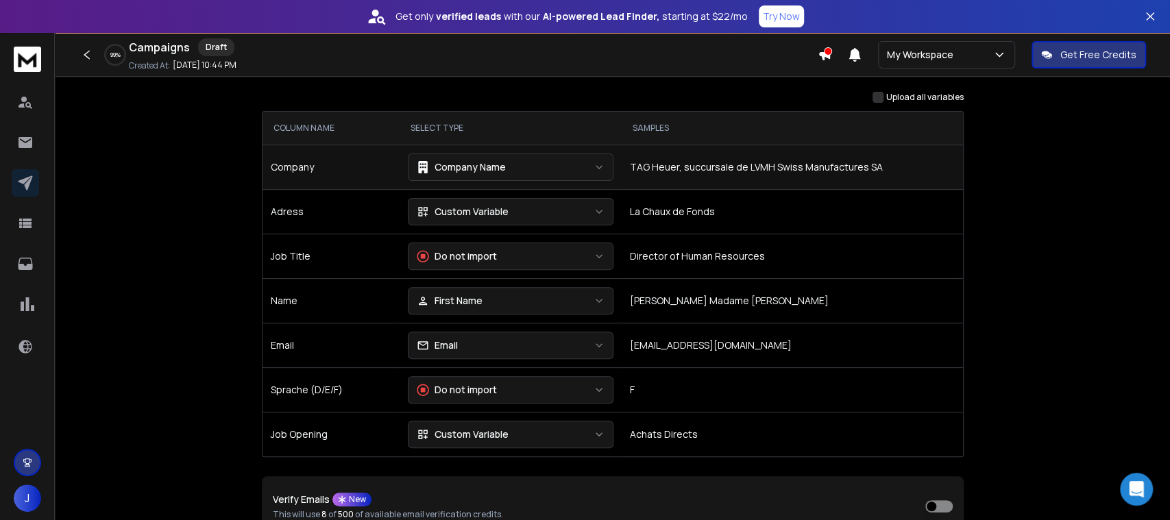
click at [475, 177] on button "Company Name" at bounding box center [511, 167] width 206 height 27
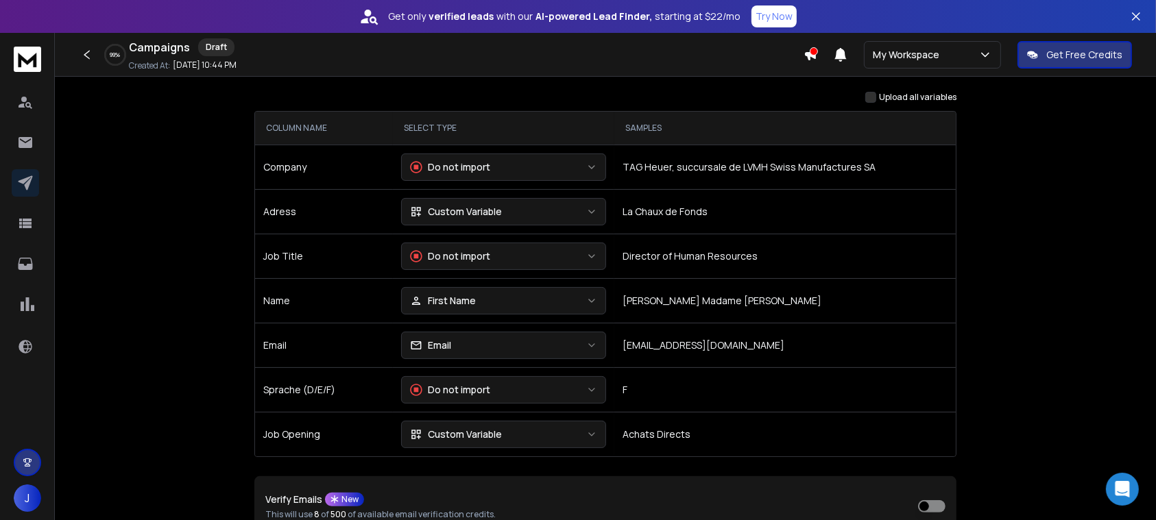
scroll to position [324, 0]
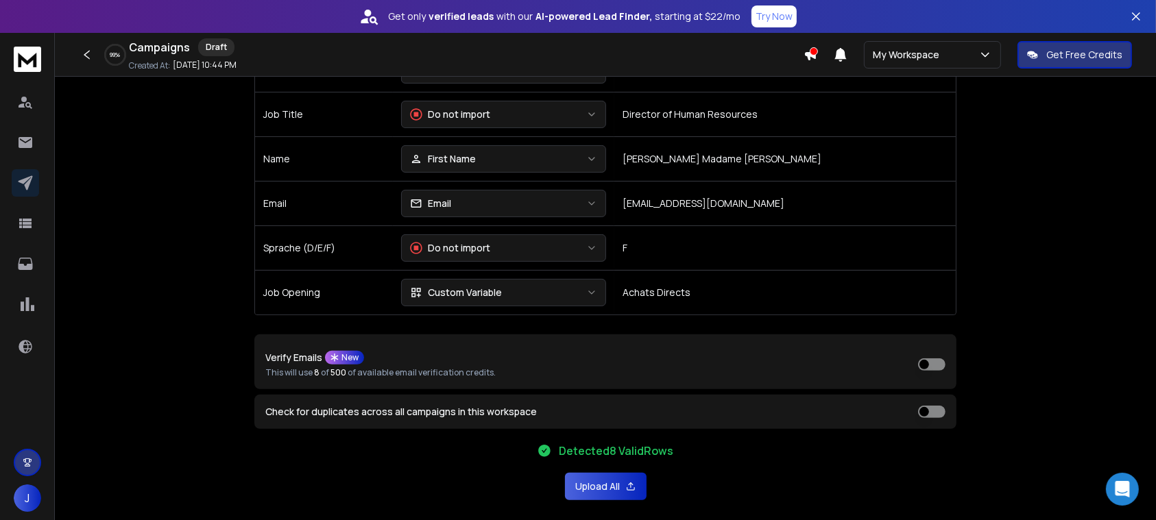
click at [607, 483] on button "Upload All" at bounding box center [606, 486] width 82 height 27
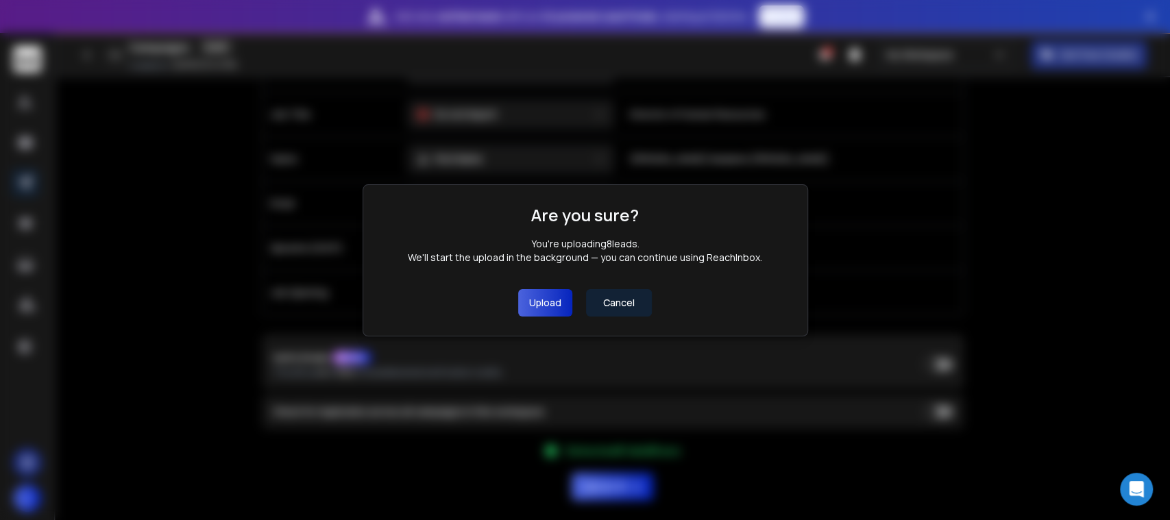
click at [538, 308] on button "Upload" at bounding box center [545, 302] width 54 height 27
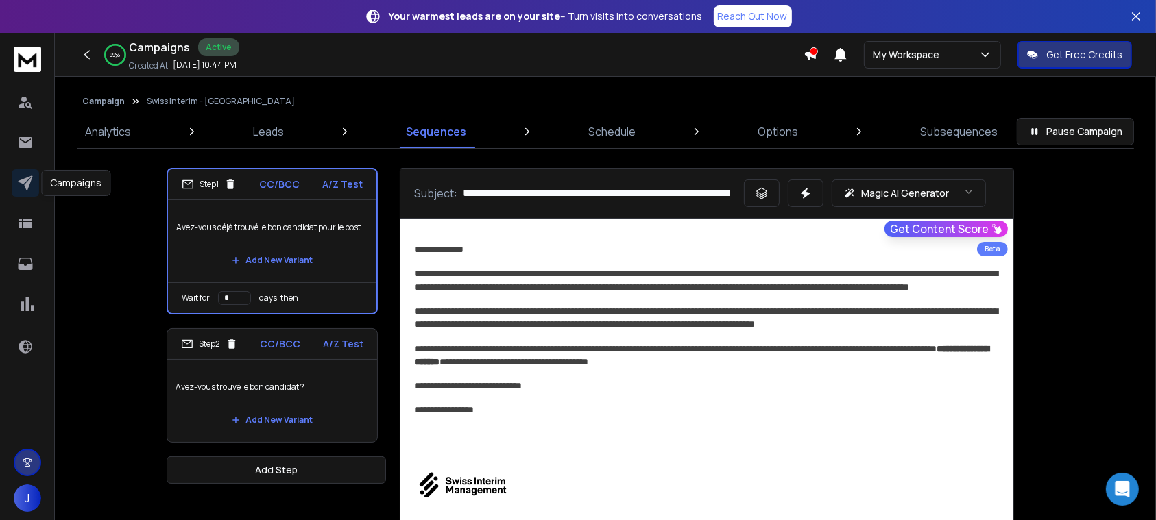
click at [14, 177] on link at bounding box center [25, 182] width 27 height 27
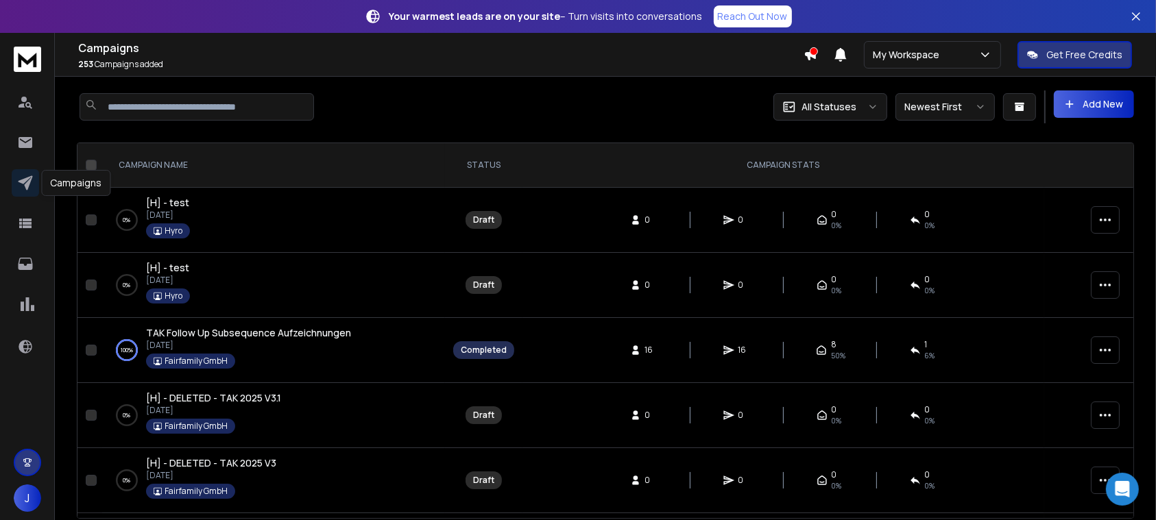
click at [171, 100] on input at bounding box center [197, 106] width 235 height 27
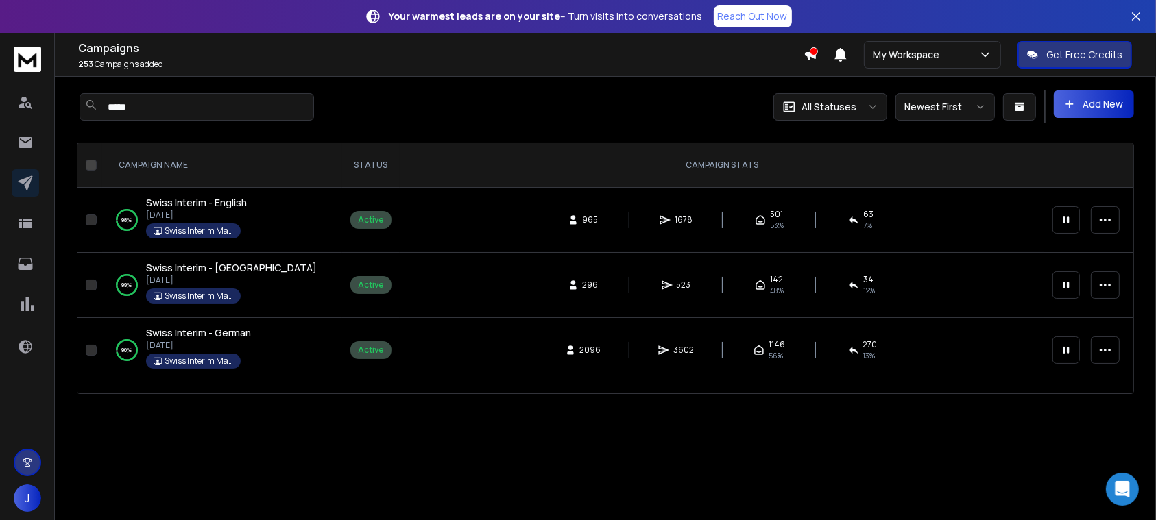
type input "*****"
click at [22, 269] on icon at bounding box center [25, 264] width 14 height 12
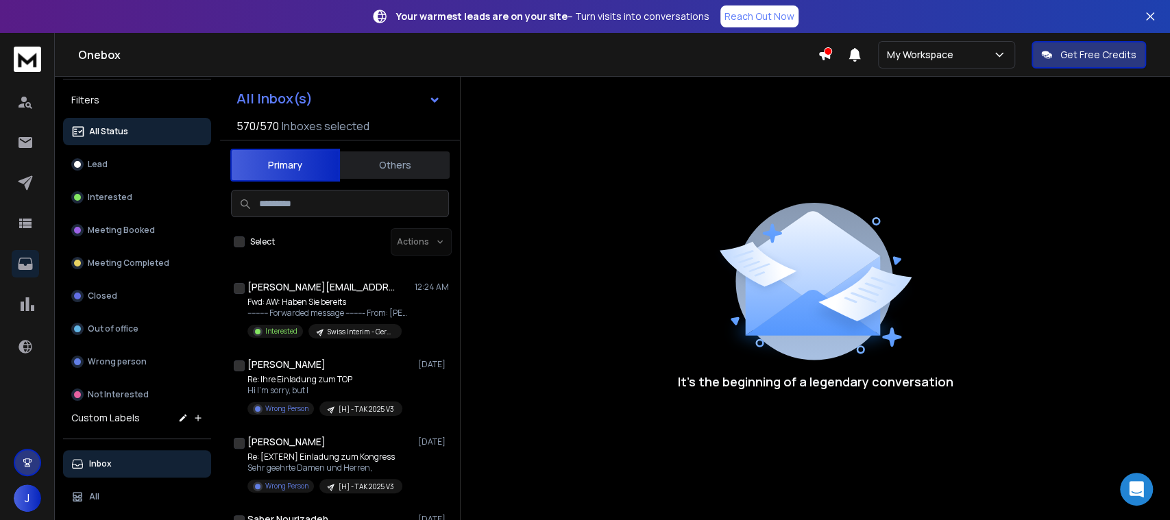
scroll to position [182, 0]
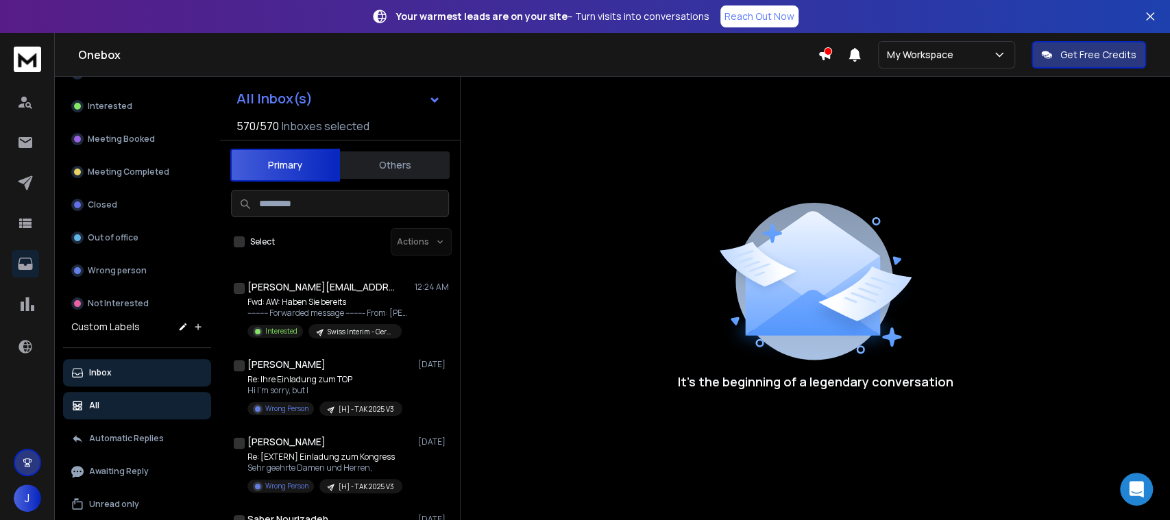
click at [135, 396] on button "All" at bounding box center [137, 405] width 148 height 27
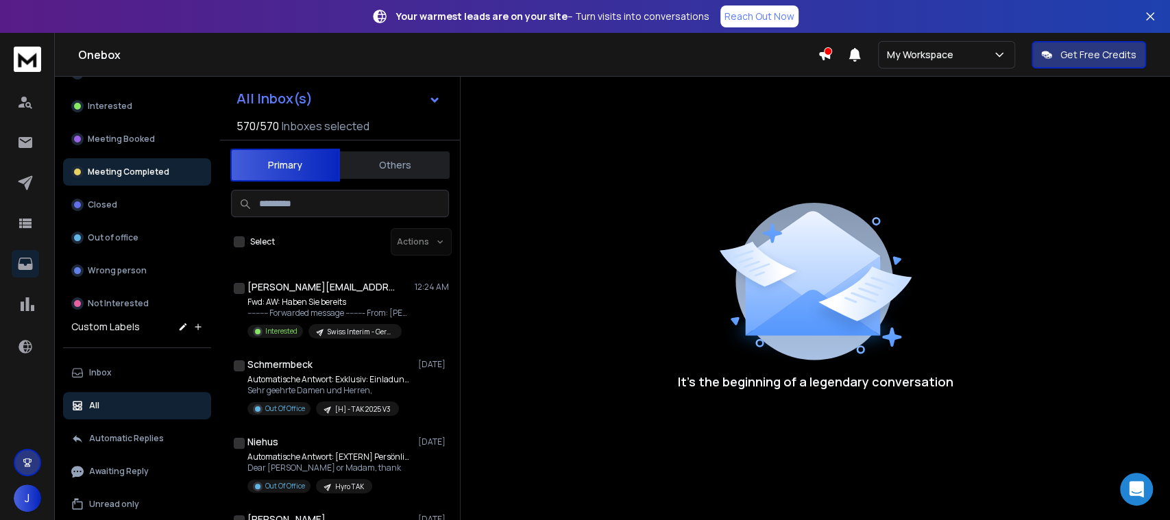
scroll to position [0, 0]
